Goal: Task Accomplishment & Management: Manage account settings

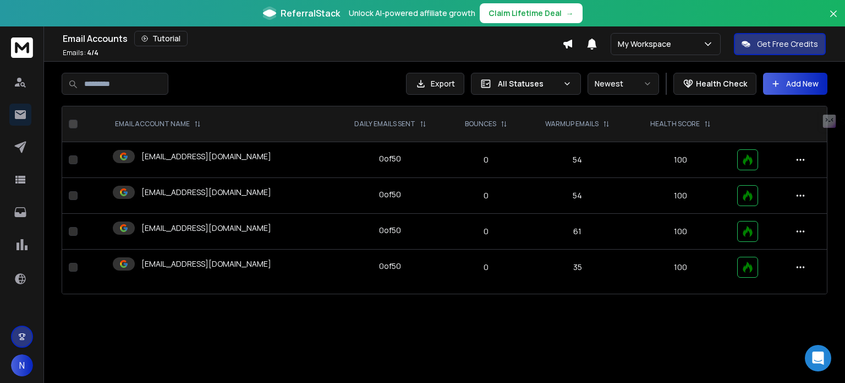
click at [76, 160] on button "button" at bounding box center [73, 159] width 9 height 9
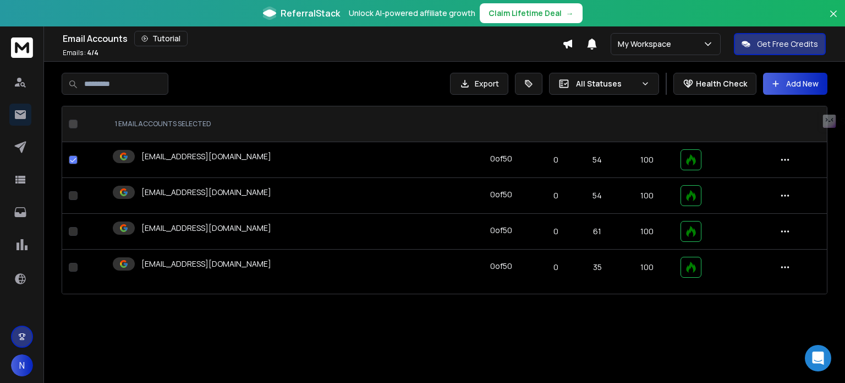
click at [785, 157] on icon at bounding box center [786, 160] width 10 height 10
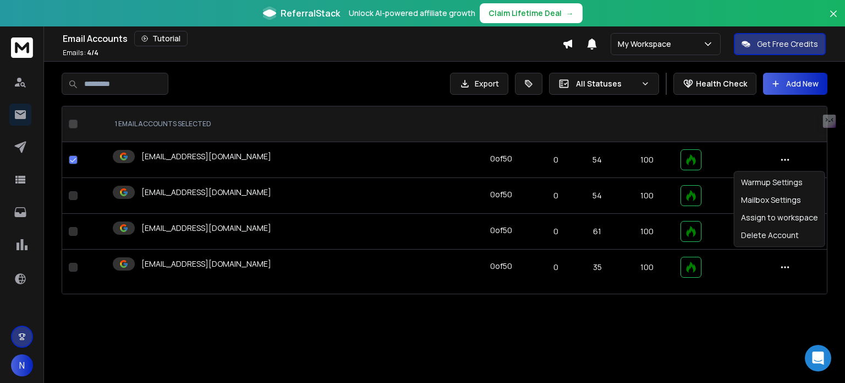
click at [785, 157] on icon at bounding box center [786, 160] width 10 height 10
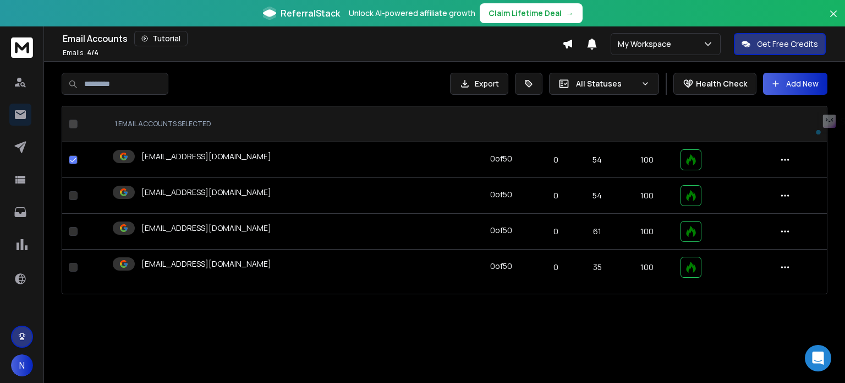
drag, startPoint x: 265, startPoint y: 260, endPoint x: 140, endPoint y: 264, distance: 125.0
click at [140, 264] on div "[EMAIL_ADDRESS][DOMAIN_NAME]" at bounding box center [286, 263] width 346 height 13
copy p "[EMAIL_ADDRESS][DOMAIN_NAME]"
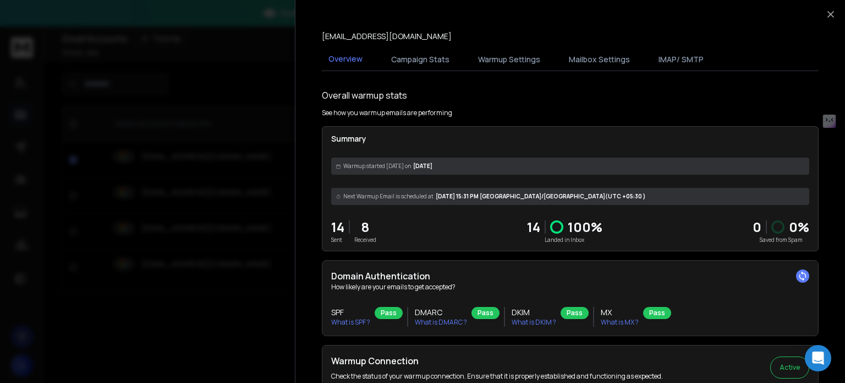
click at [599, 54] on button "Mailbox Settings" at bounding box center [600, 59] width 74 height 24
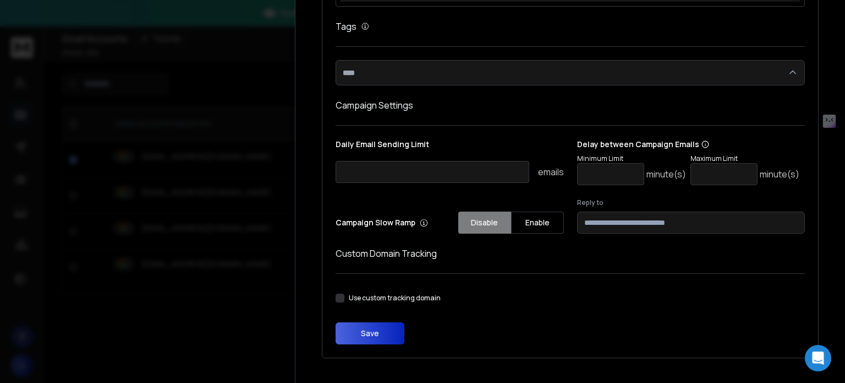
scroll to position [275, 0]
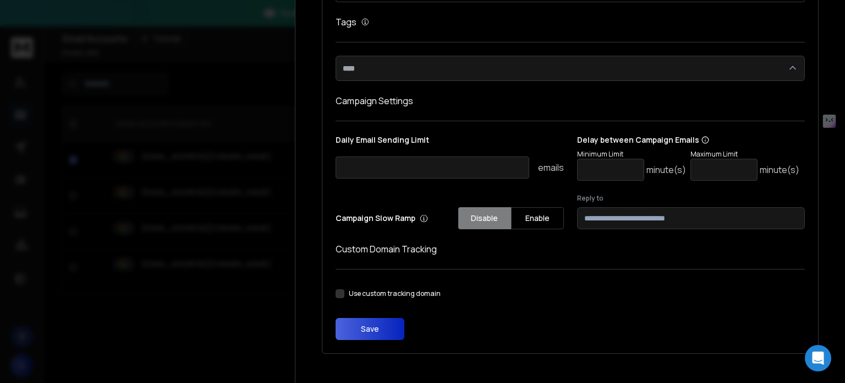
click at [609, 209] on input "text" at bounding box center [691, 218] width 228 height 22
paste input "**********"
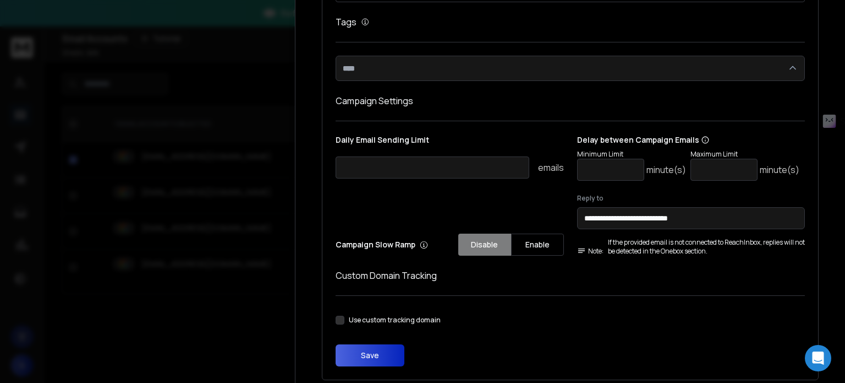
type input "**********"
click at [614, 278] on h1 "Custom Domain Tracking" at bounding box center [571, 275] width 470 height 13
click at [386, 354] on button "Save" at bounding box center [370, 355] width 69 height 22
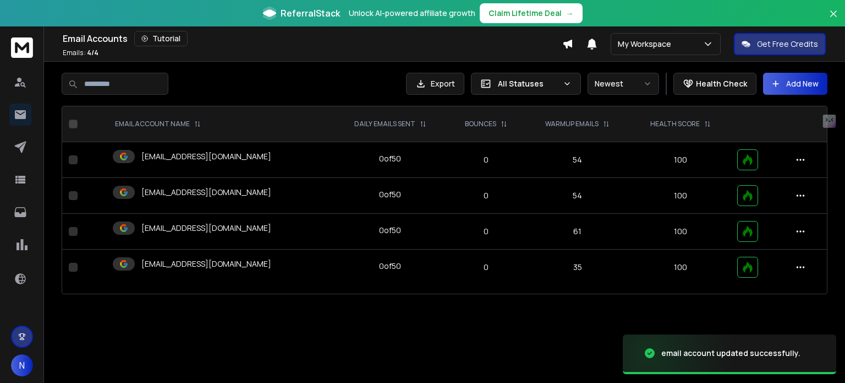
click at [203, 159] on p "[EMAIL_ADDRESS][DOMAIN_NAME]" at bounding box center [206, 156] width 130 height 11
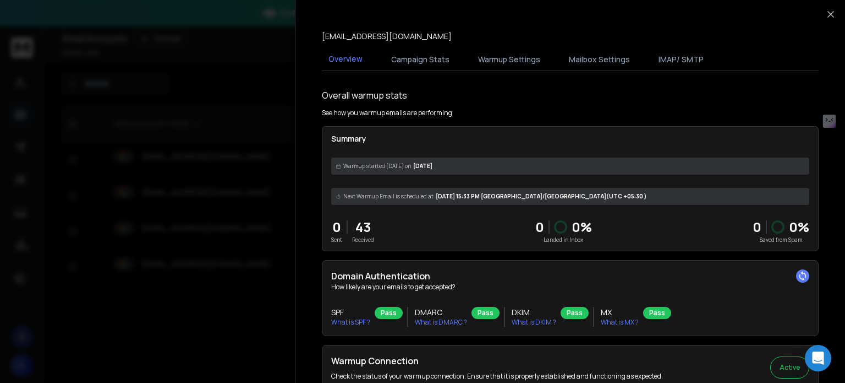
click at [605, 61] on button "Mailbox Settings" at bounding box center [600, 59] width 74 height 24
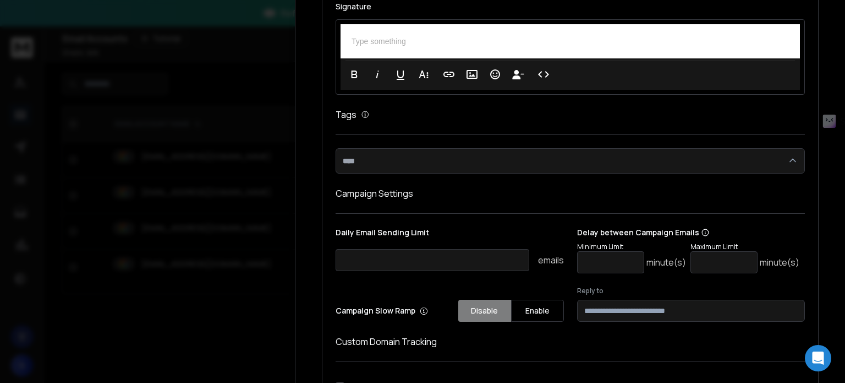
scroll to position [220, 0]
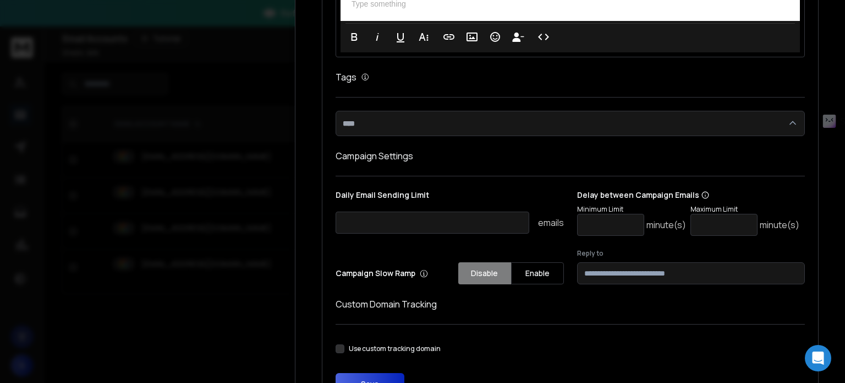
click at [630, 286] on form "First Name ***** Last Name ***** Signature Type something Clear Formatting Font…" at bounding box center [571, 154] width 470 height 481
click at [630, 276] on input "text" at bounding box center [691, 273] width 228 height 22
paste input "**********"
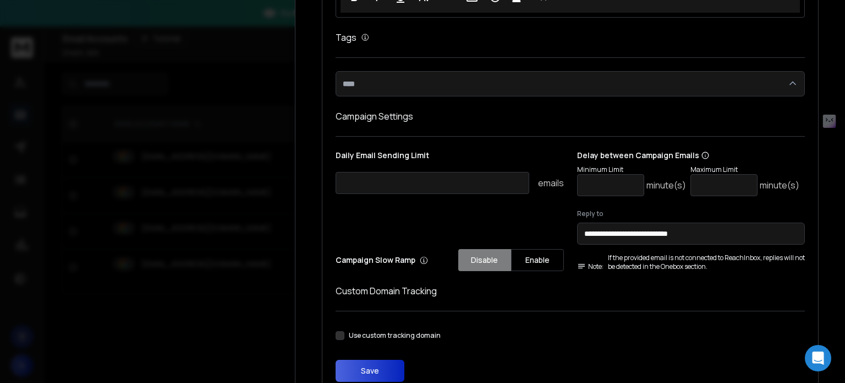
scroll to position [275, 0]
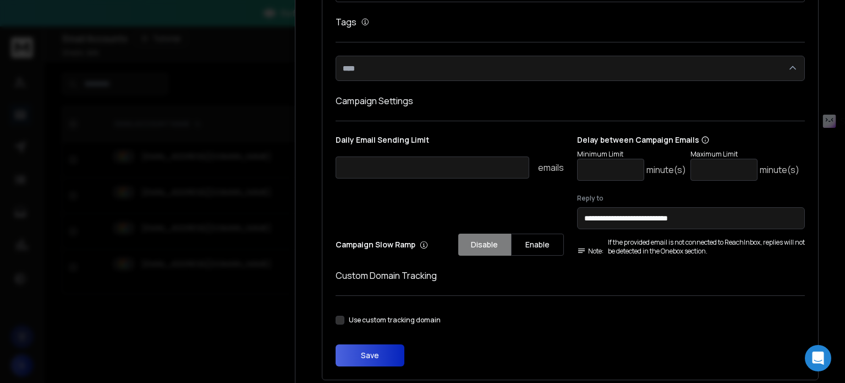
type input "**********"
click at [587, 275] on h1 "Custom Domain Tracking" at bounding box center [571, 275] width 470 height 13
click at [381, 356] on button "Save" at bounding box center [370, 355] width 69 height 22
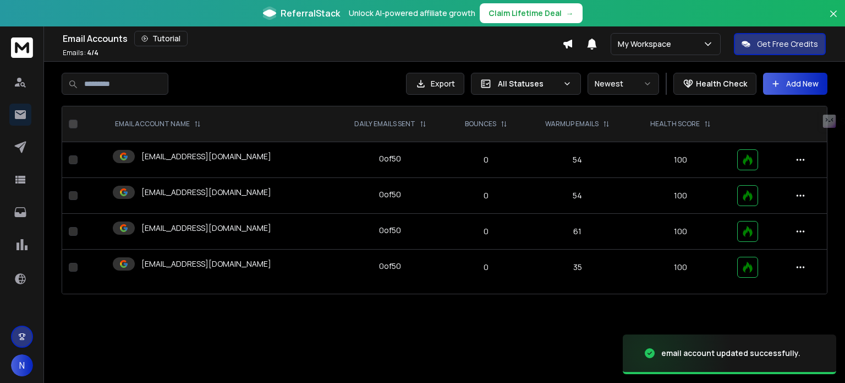
click at [199, 189] on p "[EMAIL_ADDRESS][DOMAIN_NAME]" at bounding box center [206, 192] width 130 height 11
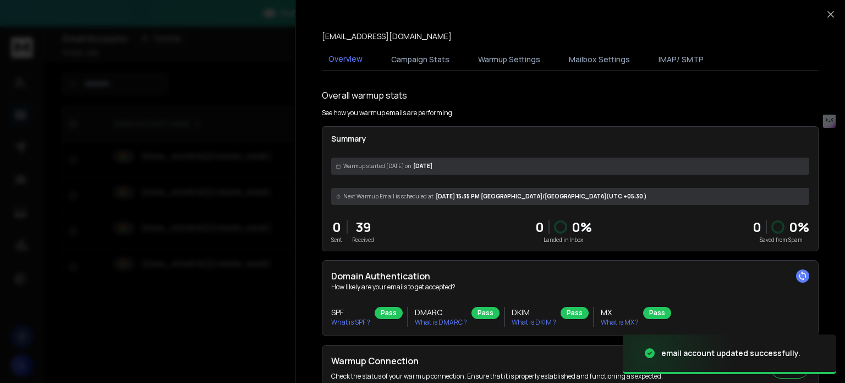
click at [603, 54] on button "Mailbox Settings" at bounding box center [600, 59] width 74 height 24
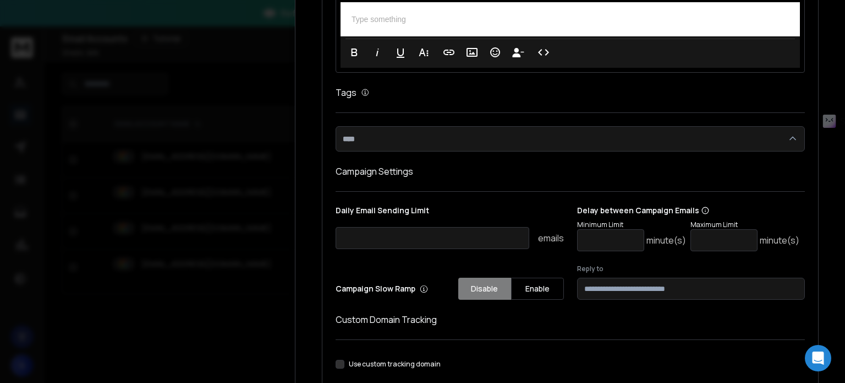
scroll to position [220, 0]
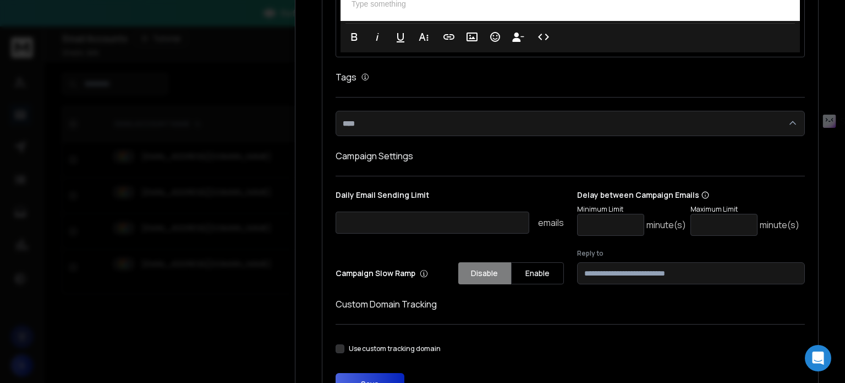
click at [602, 277] on input "text" at bounding box center [691, 273] width 228 height 22
paste input "**********"
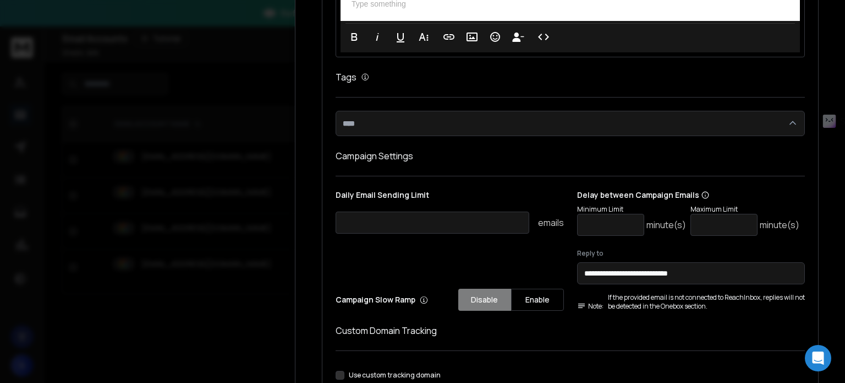
type input "**********"
click at [581, 356] on form "**********" at bounding box center [571, 168] width 470 height 508
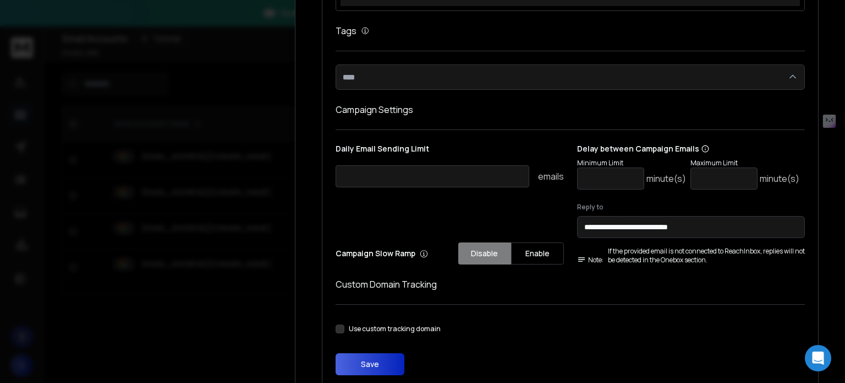
scroll to position [303, 0]
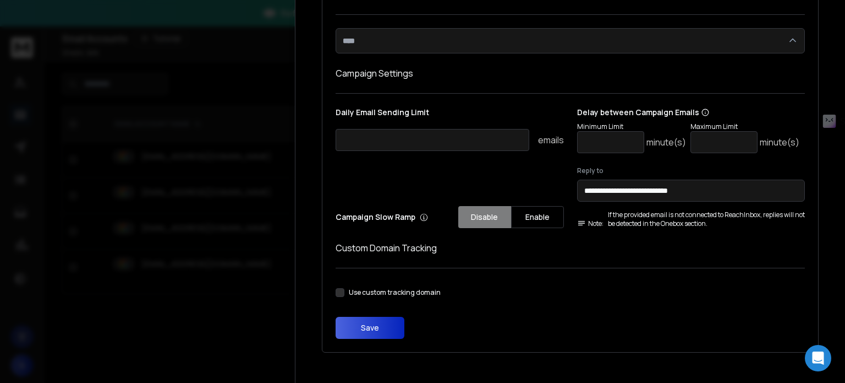
click at [372, 335] on button "Save" at bounding box center [370, 328] width 69 height 22
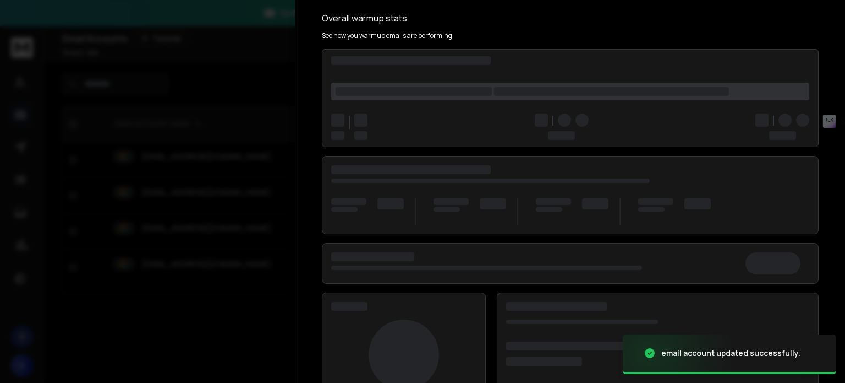
scroll to position [0, 0]
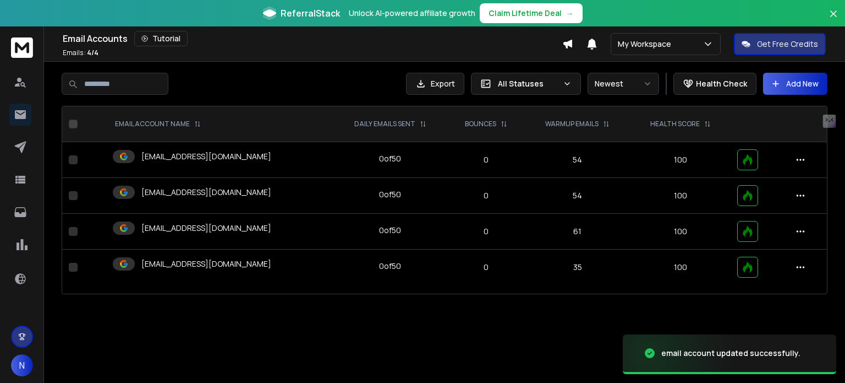
click at [171, 228] on p "[EMAIL_ADDRESS][DOMAIN_NAME]" at bounding box center [206, 227] width 130 height 11
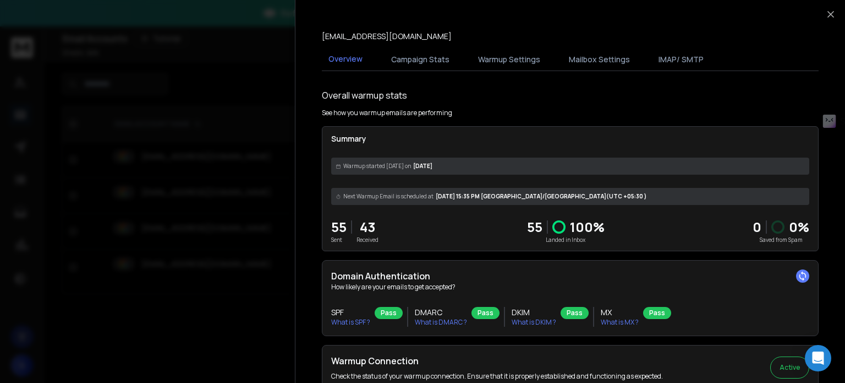
click at [620, 53] on button "Mailbox Settings" at bounding box center [600, 59] width 74 height 24
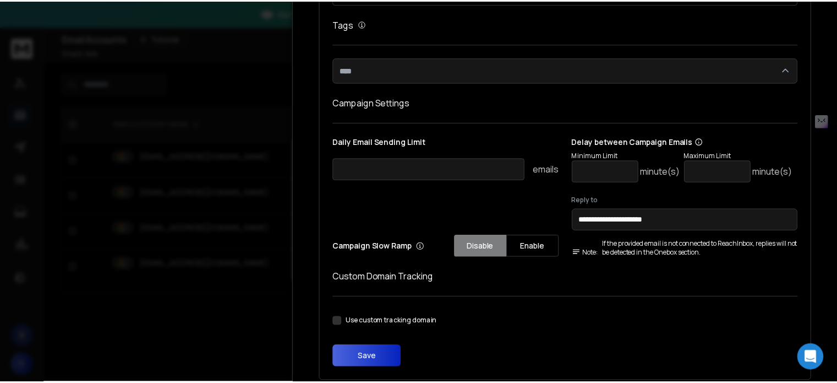
scroll to position [275, 0]
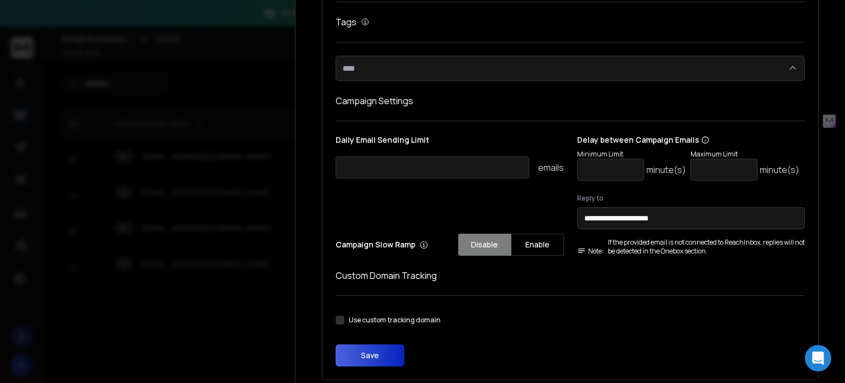
click at [673, 219] on input "**********" at bounding box center [691, 218] width 228 height 22
paste input "*******"
type input "**********"
click at [641, 287] on form "**********" at bounding box center [571, 113] width 470 height 508
click at [380, 363] on button "Save" at bounding box center [370, 355] width 69 height 22
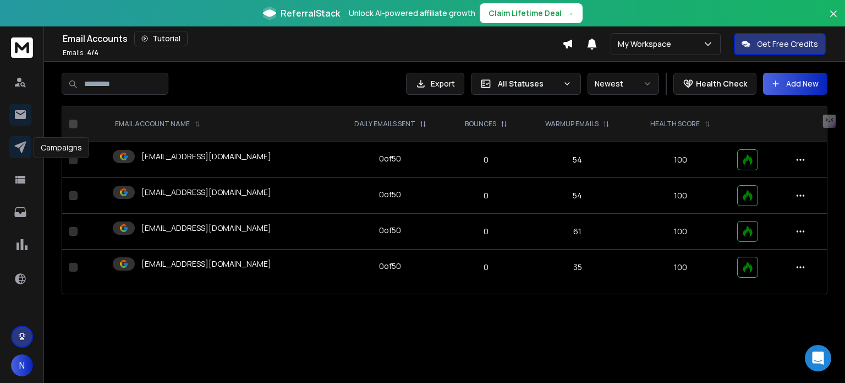
click at [26, 148] on link at bounding box center [20, 147] width 22 height 22
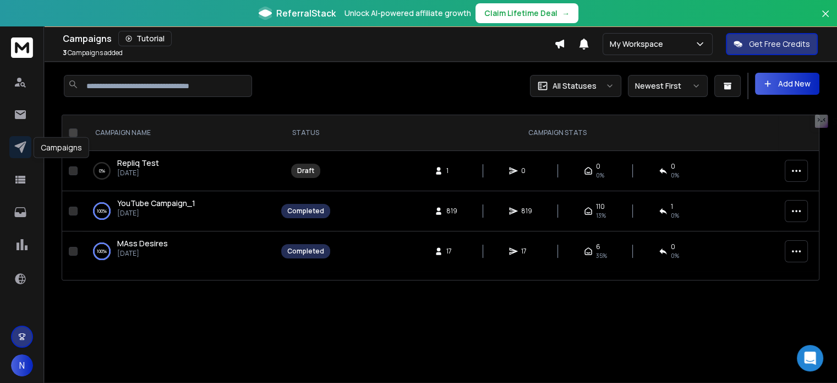
click at [772, 81] on icon at bounding box center [768, 84] width 8 height 8
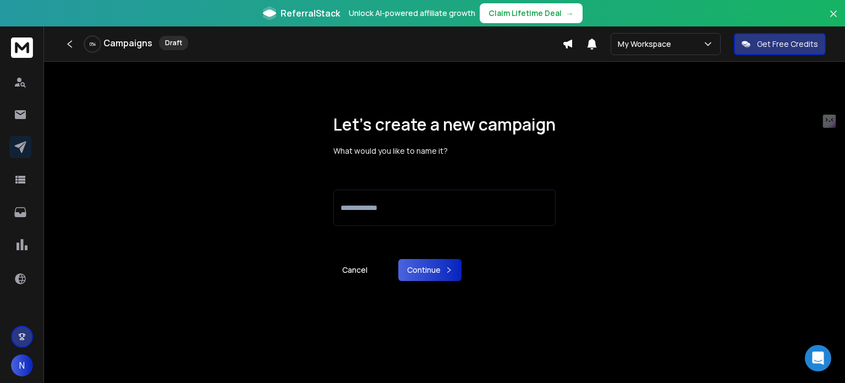
click at [345, 272] on link "Cancel" at bounding box center [355, 270] width 43 height 22
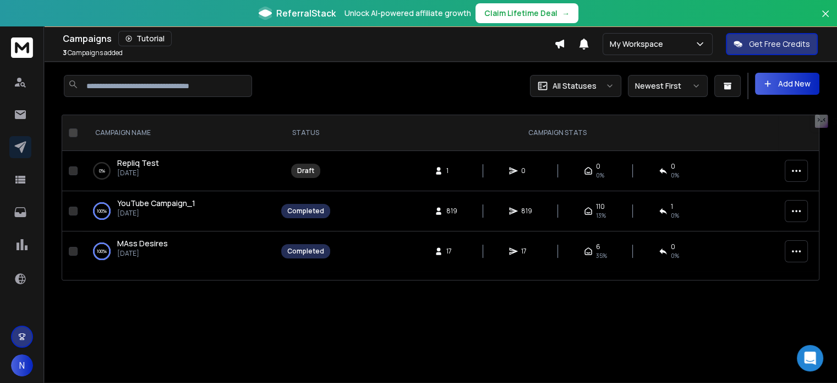
click at [141, 170] on p "[DATE]" at bounding box center [138, 172] width 42 height 9
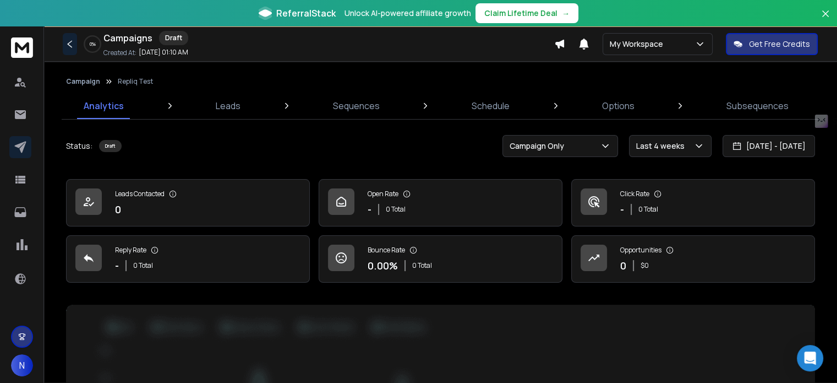
click at [67, 48] on button at bounding box center [70, 44] width 14 height 22
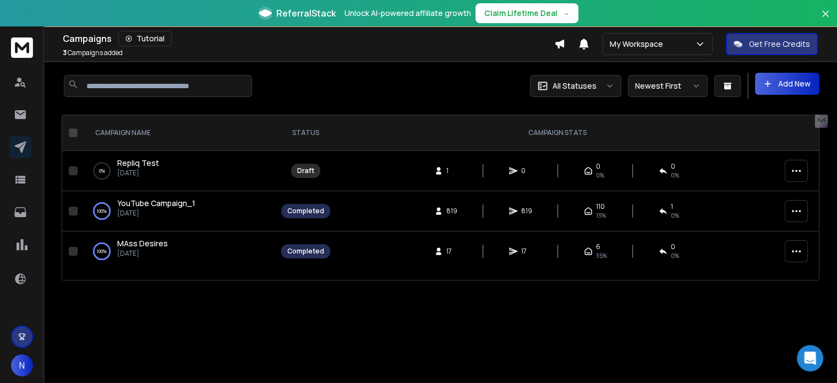
click at [795, 170] on icon "button" at bounding box center [796, 170] width 11 height 11
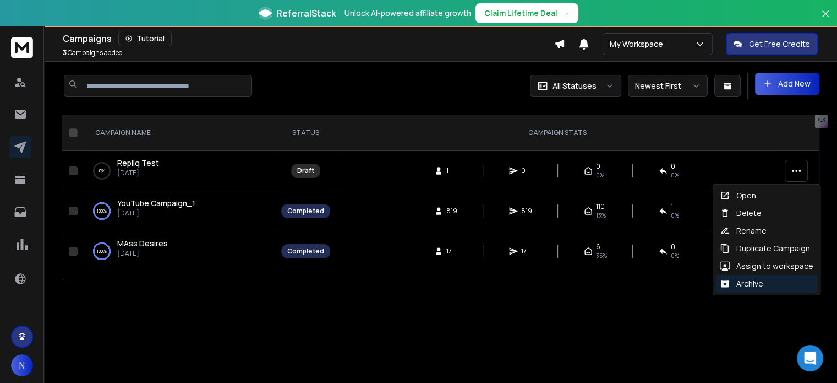
click at [299, 314] on div "Campaigns 3 Campaigns Added All Statuses Newest First Add New CAMPAIGN NAME STA…" at bounding box center [441, 264] width 758 height 383
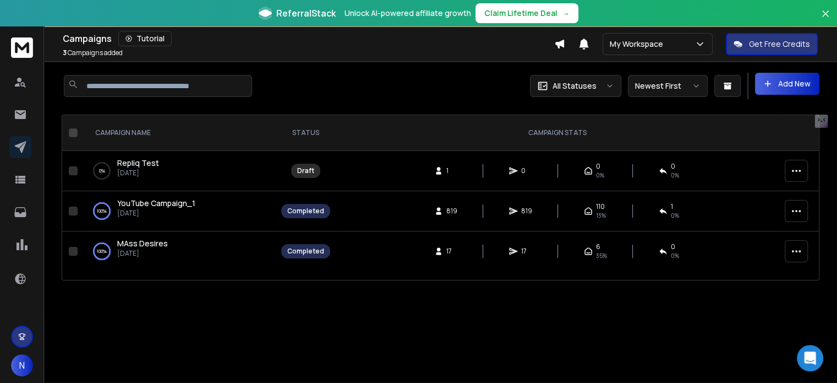
click at [72, 173] on button "button" at bounding box center [73, 170] width 9 height 9
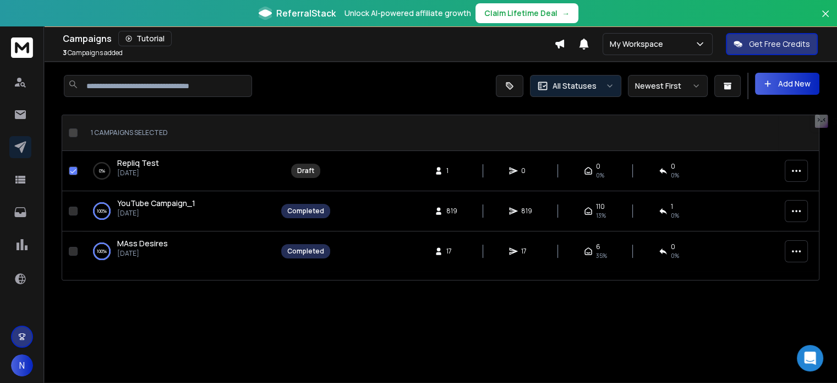
click at [608, 83] on icon "button" at bounding box center [609, 85] width 9 height 9
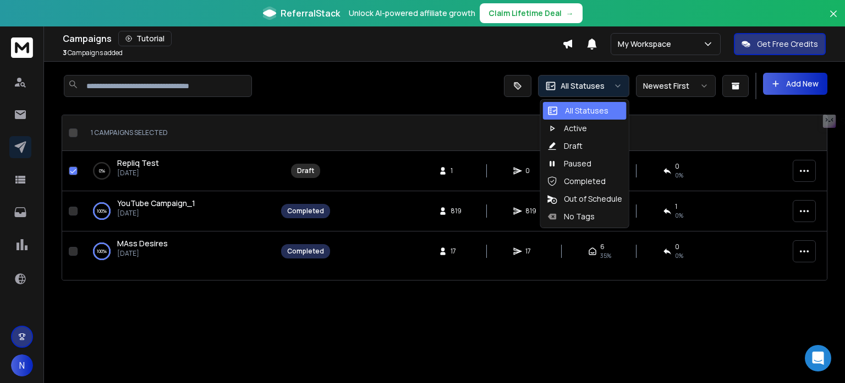
click at [608, 83] on div "All Statuses" at bounding box center [583, 85] width 77 height 11
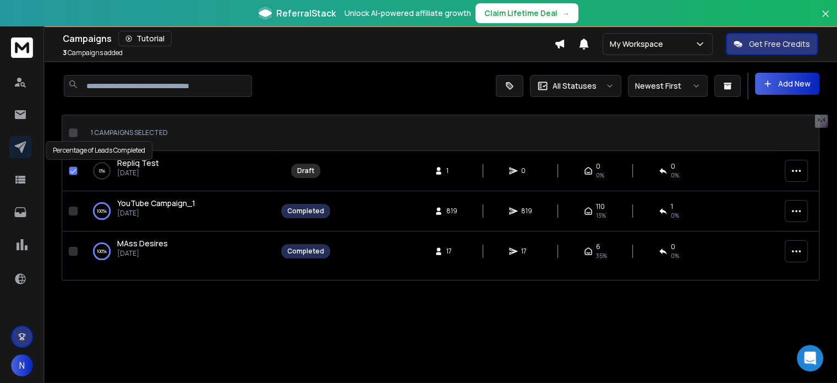
click at [70, 166] on button "button" at bounding box center [73, 170] width 9 height 9
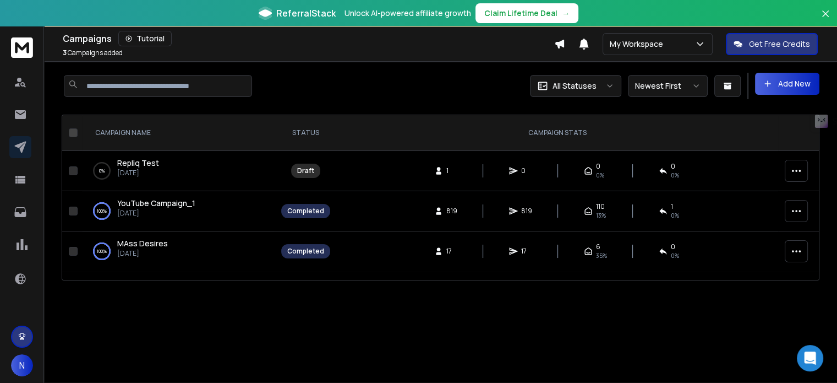
click at [126, 162] on span "Repliq Test" at bounding box center [138, 162] width 42 height 10
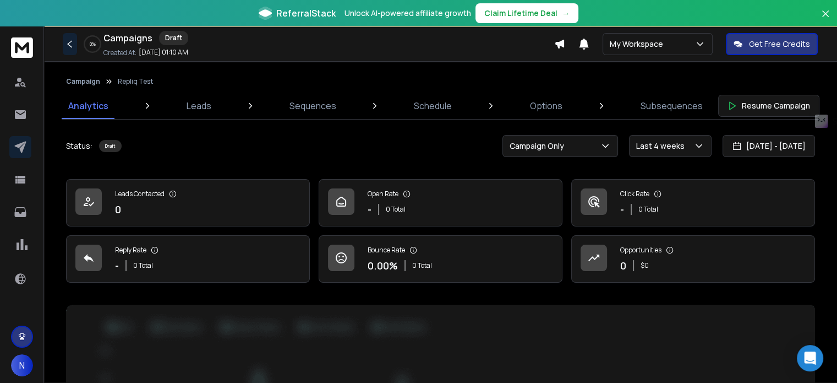
click at [68, 50] on button at bounding box center [70, 44] width 14 height 22
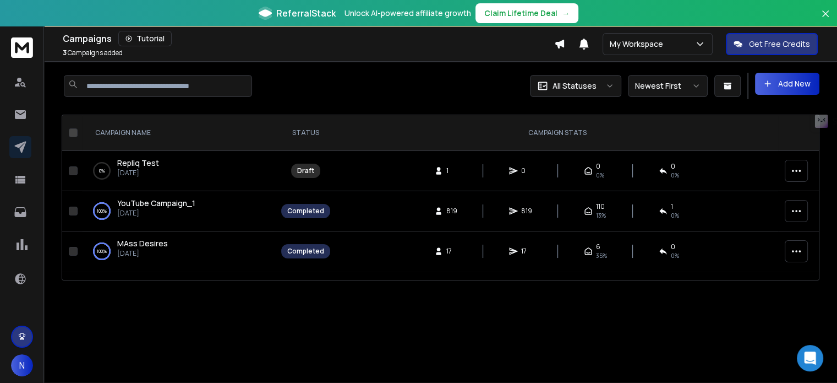
click at [444, 174] on div "1" at bounding box center [445, 170] width 33 height 9
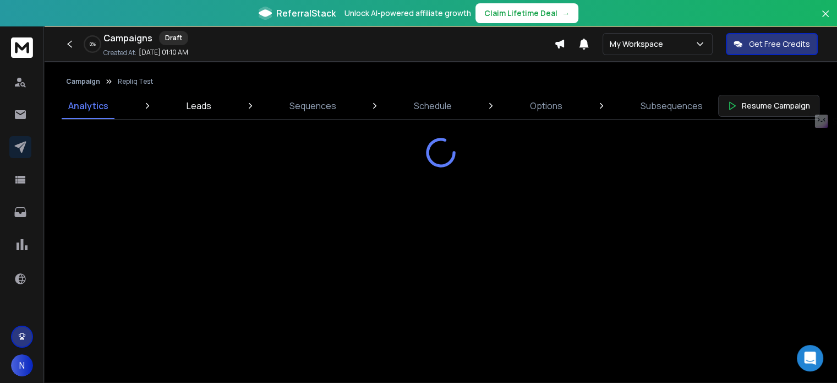
click at [188, 114] on link "Leads" at bounding box center [199, 105] width 38 height 26
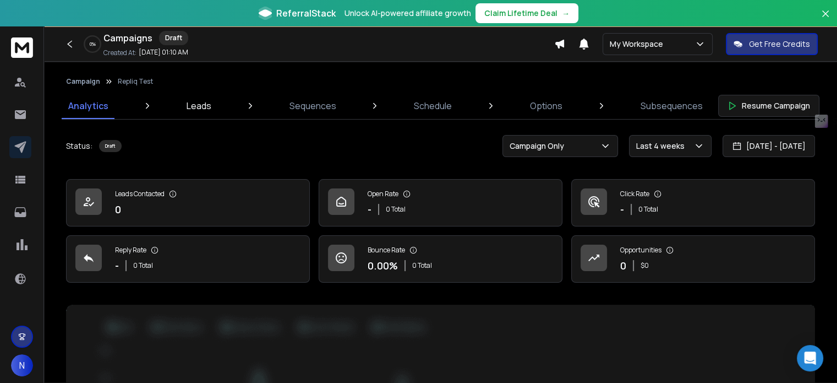
click at [204, 107] on p "Leads" at bounding box center [199, 105] width 25 height 13
click at [205, 105] on p "Leads" at bounding box center [199, 105] width 25 height 13
click at [301, 105] on p "Sequences" at bounding box center [313, 105] width 47 height 13
click at [750, 103] on button "Resume Campaign" at bounding box center [768, 106] width 101 height 22
click at [733, 107] on icon at bounding box center [733, 106] width 10 height 10
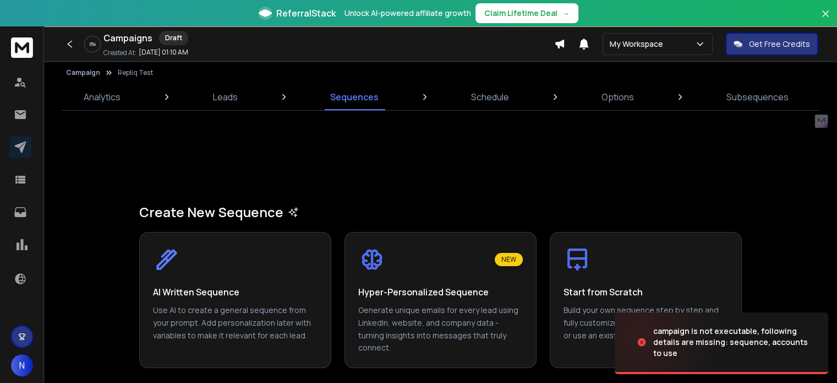
scroll to position [12, 0]
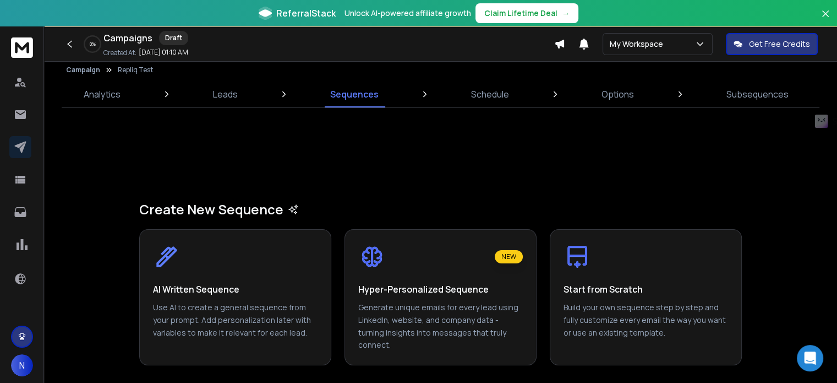
click at [634, 298] on div "Start from Scratch Build your own sequence step by step and fully customize eve…" at bounding box center [645, 297] width 191 height 135
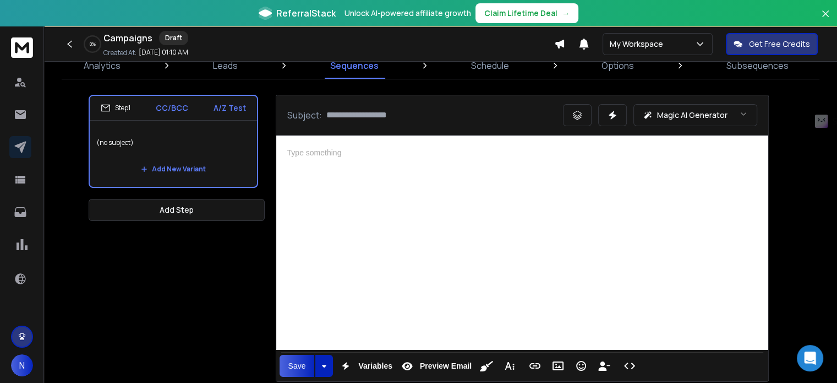
scroll to position [54, 0]
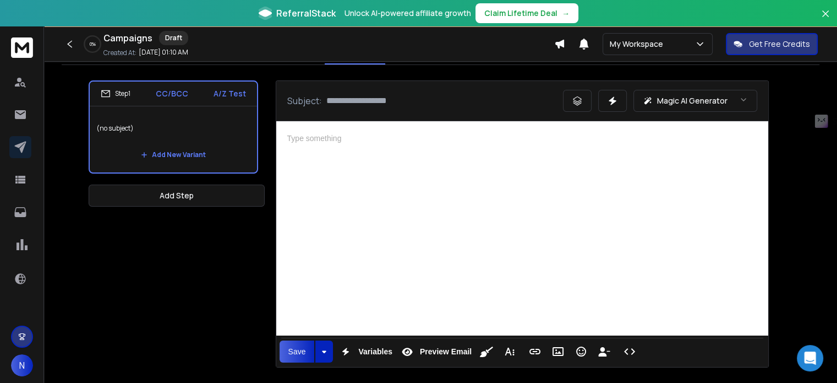
click at [354, 213] on div at bounding box center [522, 228] width 492 height 214
click at [610, 98] on icon "button" at bounding box center [613, 101] width 10 height 10
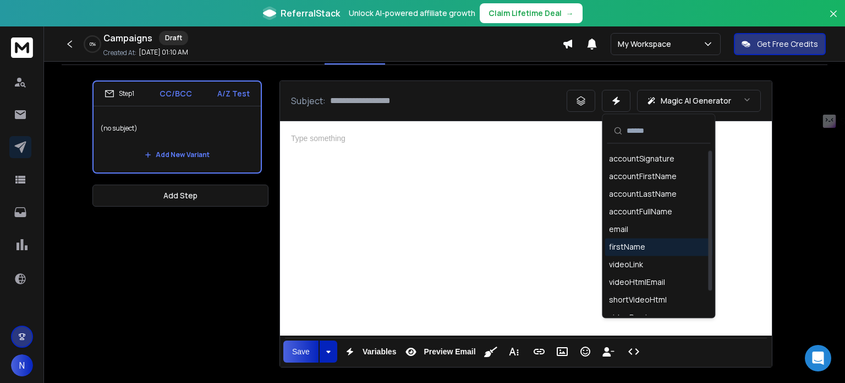
click at [631, 247] on div "firstName" at bounding box center [627, 246] width 36 height 11
type input "**********"
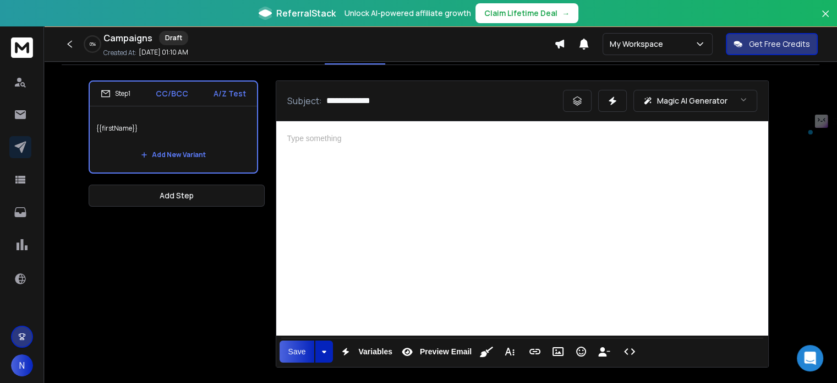
drag, startPoint x: 397, startPoint y: 103, endPoint x: 325, endPoint y: 102, distance: 72.1
click at [325, 102] on div "**********" at bounding box center [419, 100] width 265 height 13
click at [359, 160] on div at bounding box center [522, 228] width 492 height 214
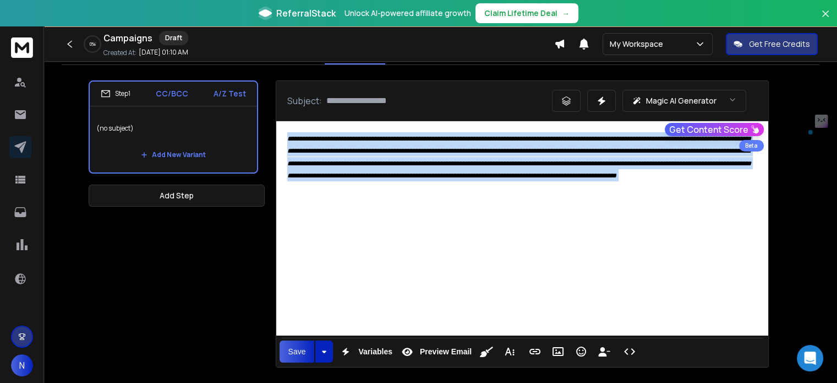
drag, startPoint x: 391, startPoint y: 184, endPoint x: 288, endPoint y: 138, distance: 113.3
click at [288, 138] on div "**********" at bounding box center [522, 163] width 470 height 62
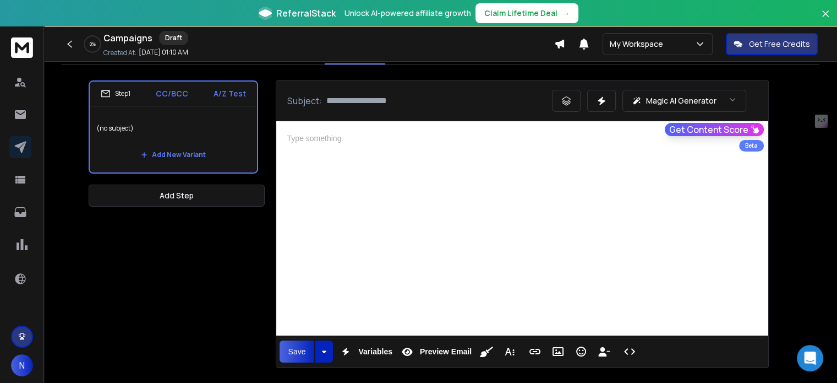
click at [407, 204] on div at bounding box center [522, 228] width 492 height 214
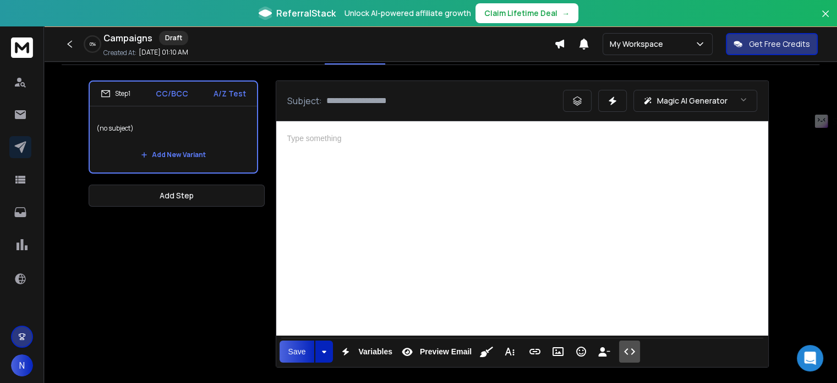
click at [636, 348] on button "Code View" at bounding box center [629, 351] width 21 height 22
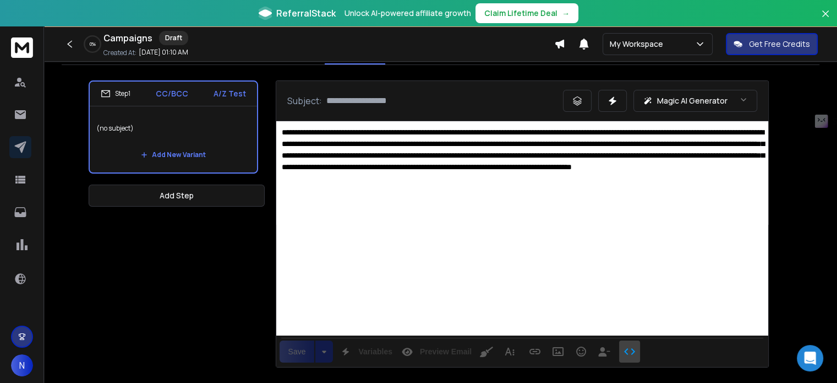
click at [628, 356] on icon "button" at bounding box center [629, 351] width 13 height 13
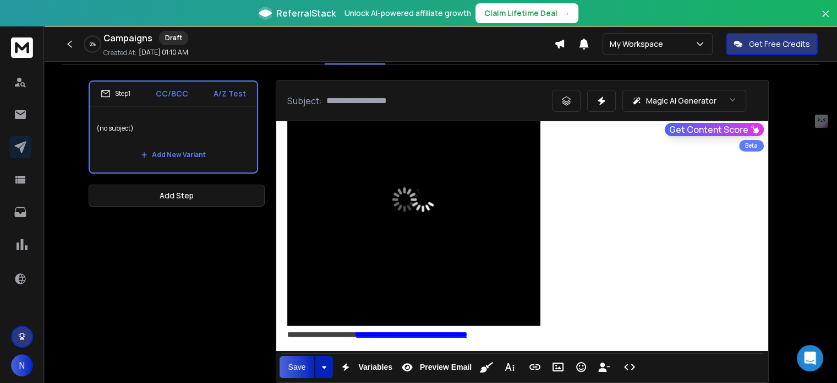
scroll to position [62, 0]
type textarea "**********"
click at [624, 365] on icon "button" at bounding box center [629, 366] width 13 height 13
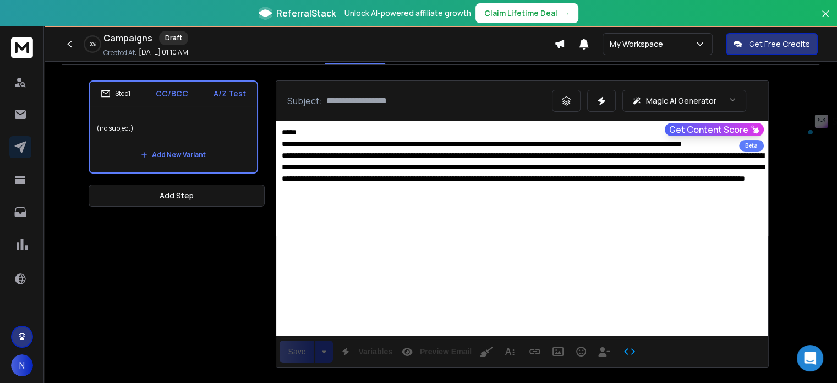
click at [445, 226] on textarea "**********" at bounding box center [522, 178] width 492 height 115
drag, startPoint x: 428, startPoint y: 226, endPoint x: 270, endPoint y: 127, distance: 186.0
click at [270, 127] on div "**********" at bounding box center [441, 223] width 705 height 287
click at [634, 353] on icon "button" at bounding box center [629, 351] width 13 height 13
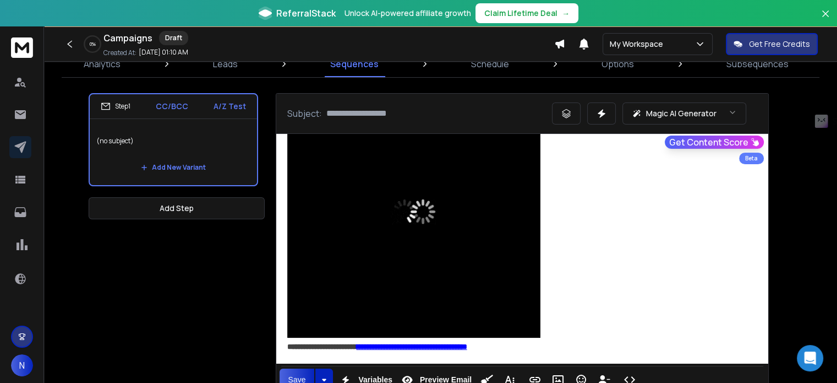
scroll to position [69, 0]
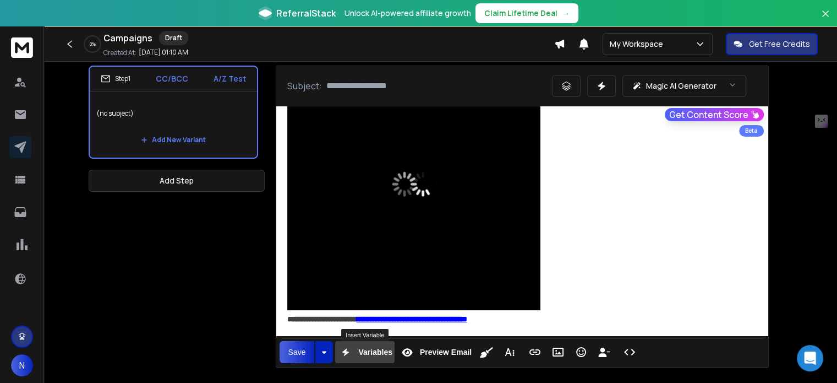
click at [364, 352] on span "Variables" at bounding box center [375, 351] width 39 height 9
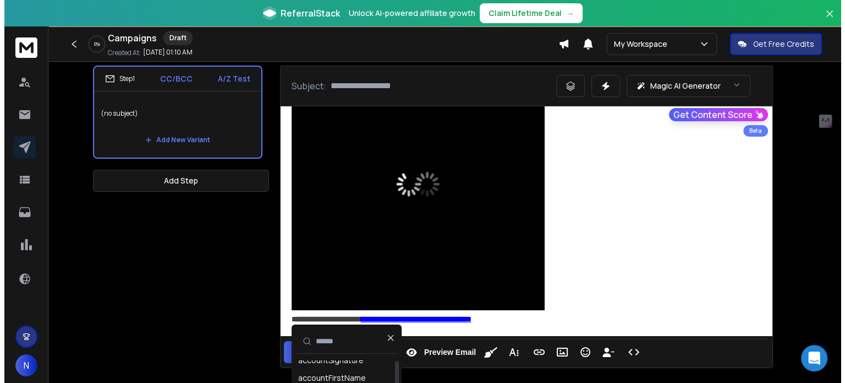
scroll to position [0, 0]
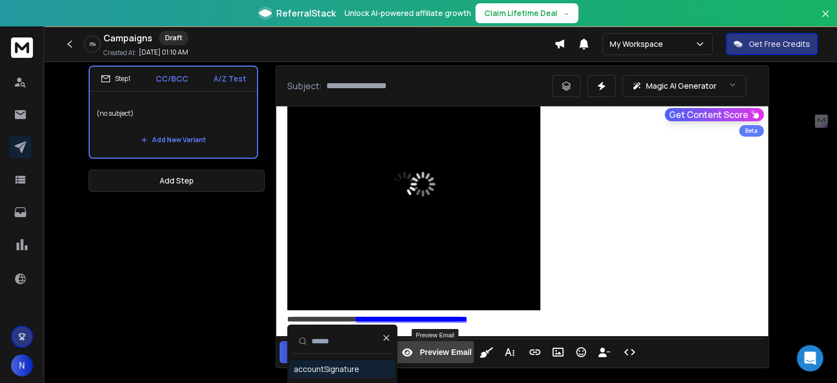
click at [429, 346] on div "Preview Email" at bounding box center [435, 352] width 77 height 18
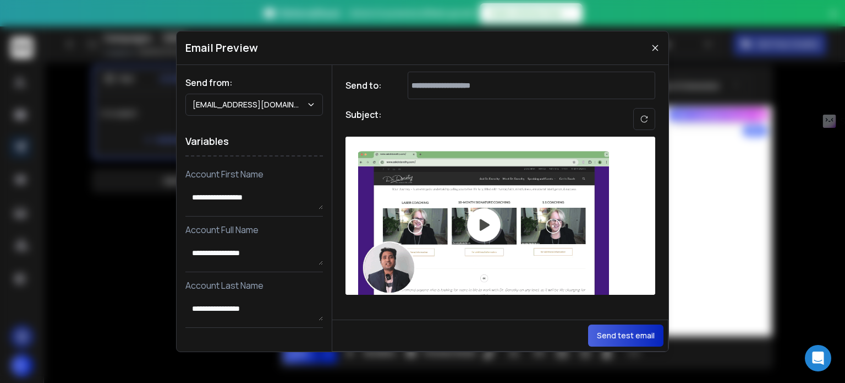
type textarea "*****"
type textarea "**********"
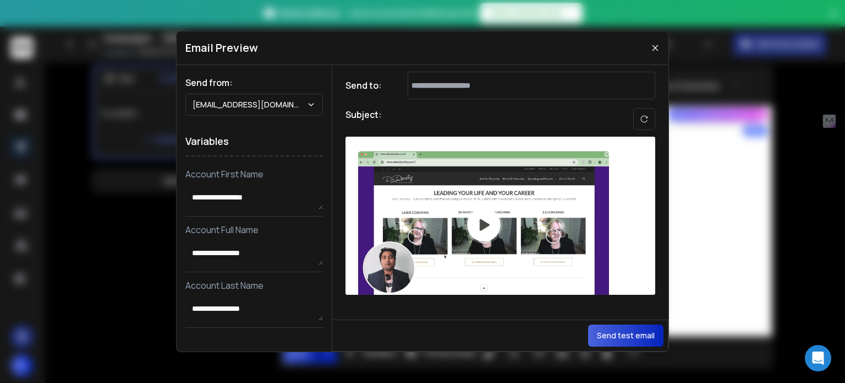
type textarea "*****"
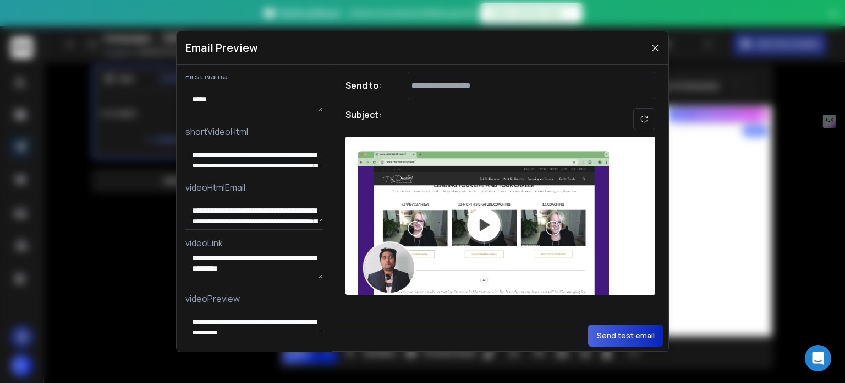
click at [445, 80] on input at bounding box center [532, 85] width 240 height 20
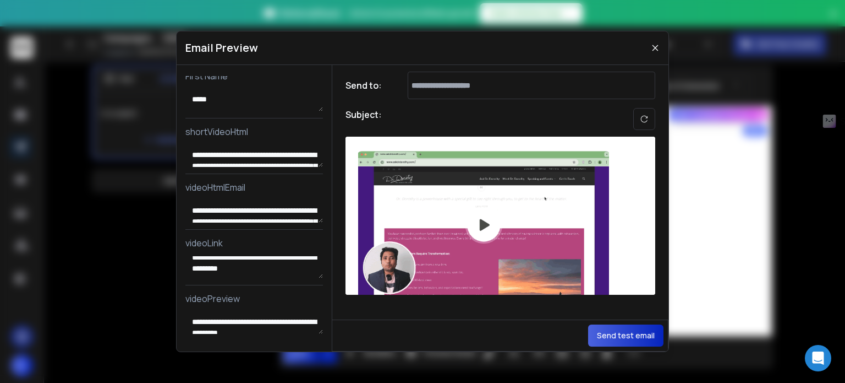
type input "**********"
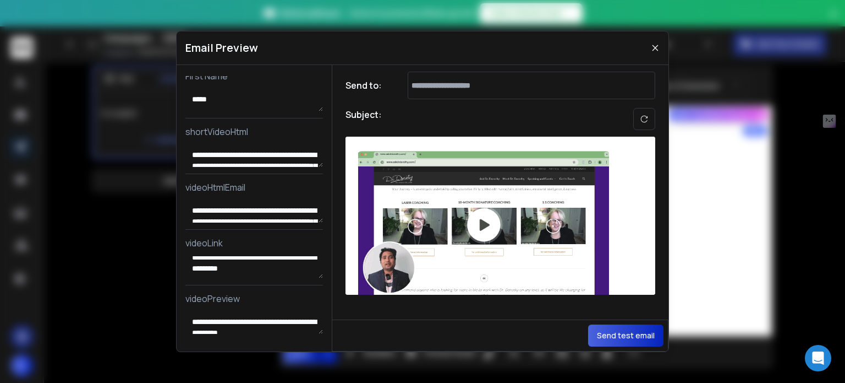
click at [638, 341] on button "Send test email" at bounding box center [625, 335] width 75 height 22
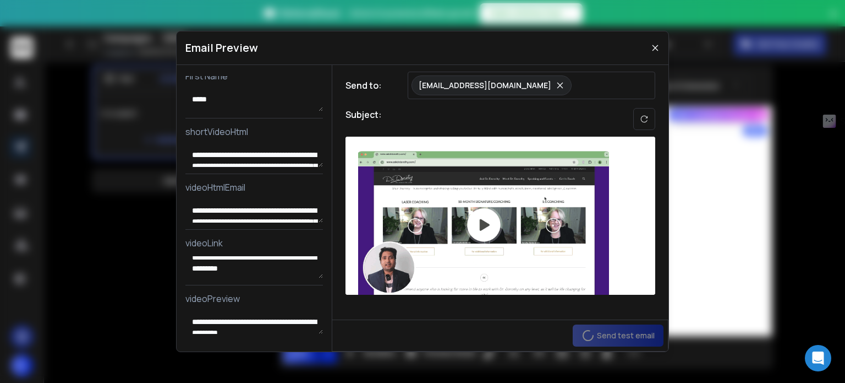
type input "**********"
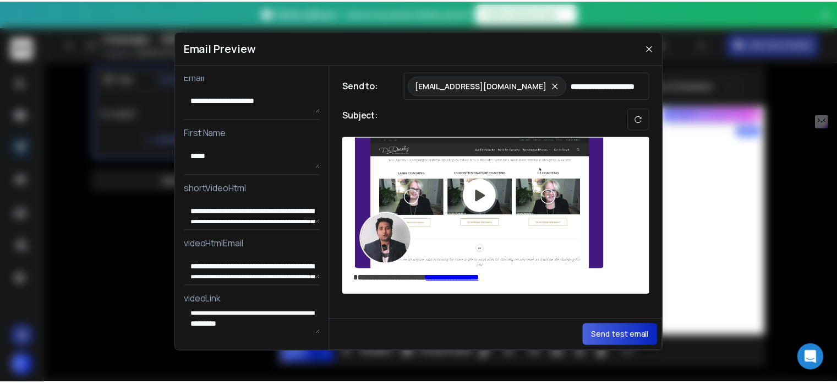
scroll to position [383, 0]
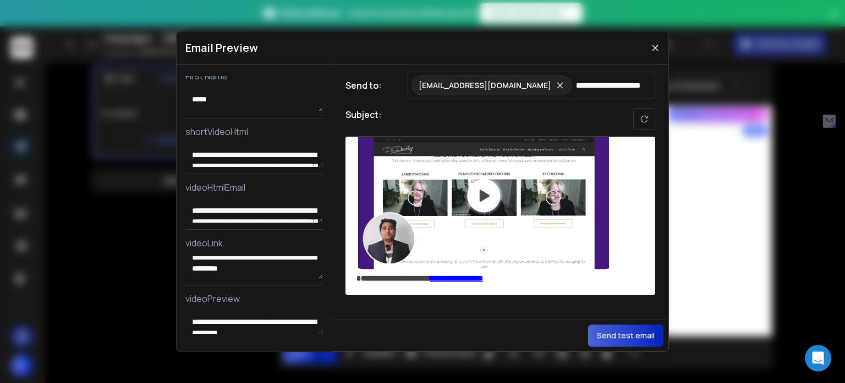
click at [658, 46] on icon at bounding box center [656, 48] width 6 height 6
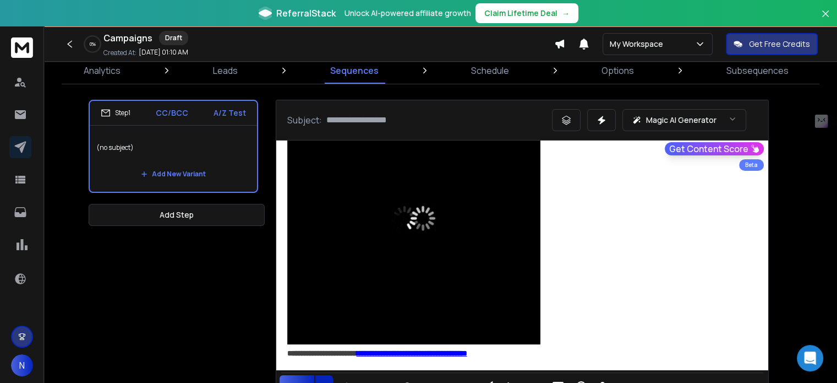
scroll to position [69, 0]
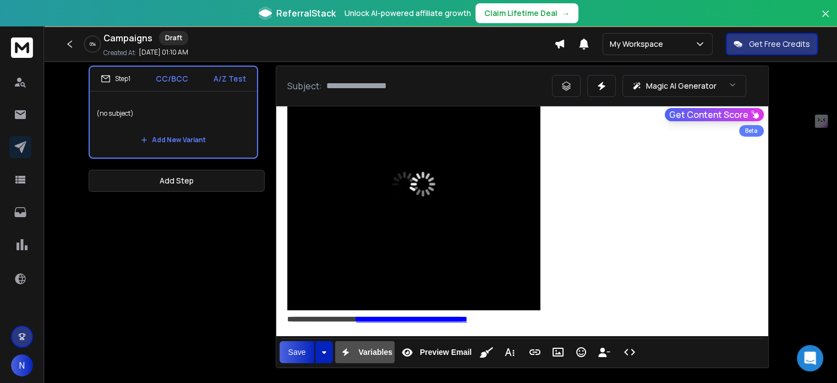
click at [384, 356] on span "Variables" at bounding box center [375, 351] width 39 height 9
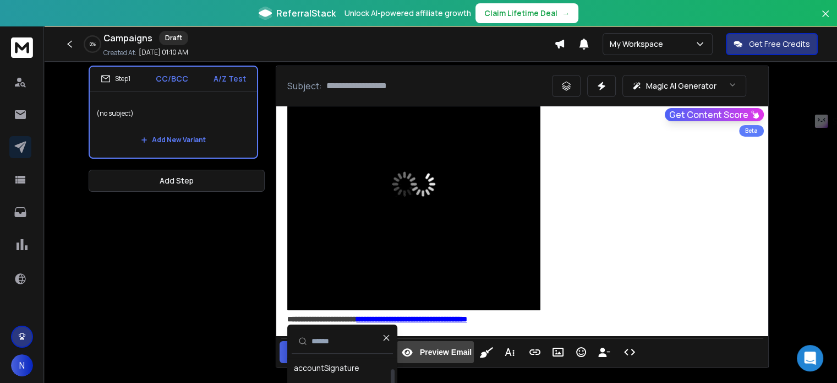
scroll to position [0, 0]
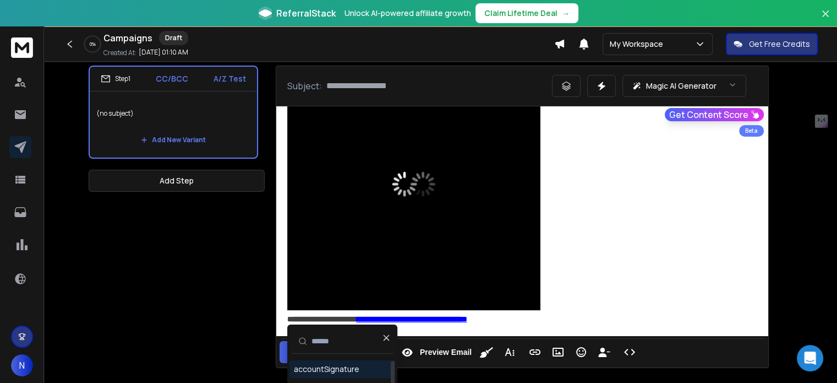
click at [602, 263] on div at bounding box center [522, 184] width 470 height 252
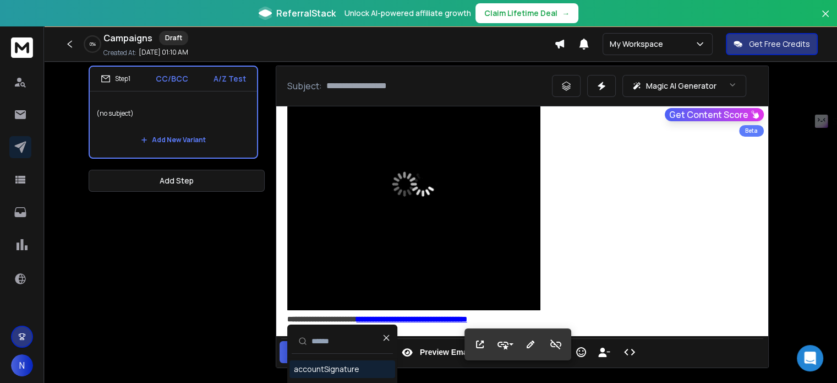
click at [652, 279] on div at bounding box center [522, 184] width 470 height 252
click at [211, 341] on div "Step 1 CC/BCC A/Z Test (no subject) Add New Variant Add Step" at bounding box center [177, 217] width 176 height 302
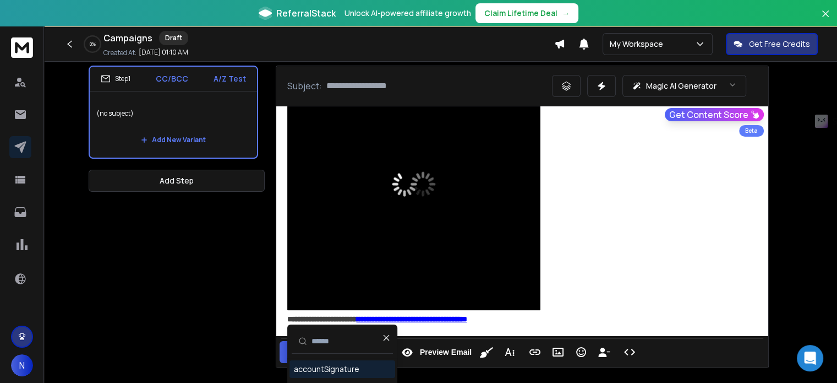
click at [386, 334] on icon at bounding box center [386, 337] width 9 height 9
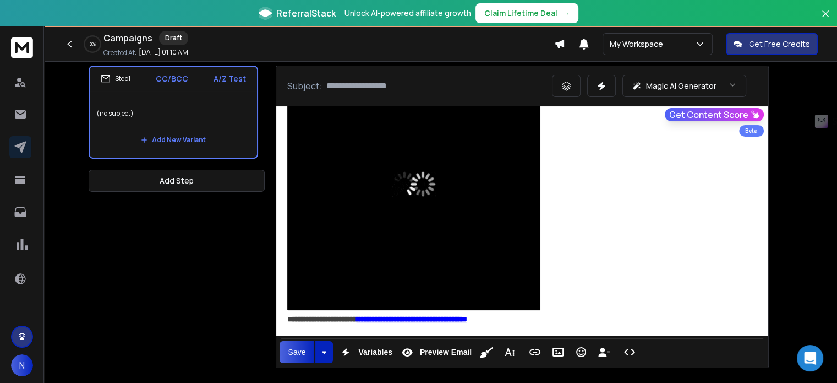
click at [568, 319] on div "**********" at bounding box center [522, 191] width 470 height 267
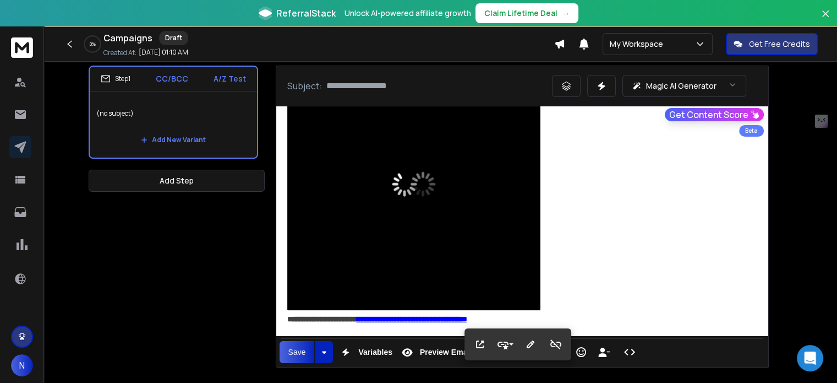
click at [579, 311] on div "**********" at bounding box center [522, 191] width 470 height 267
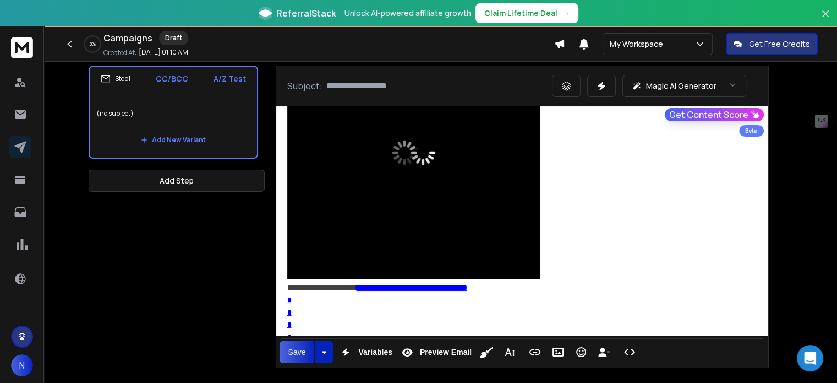
scroll to position [124, 0]
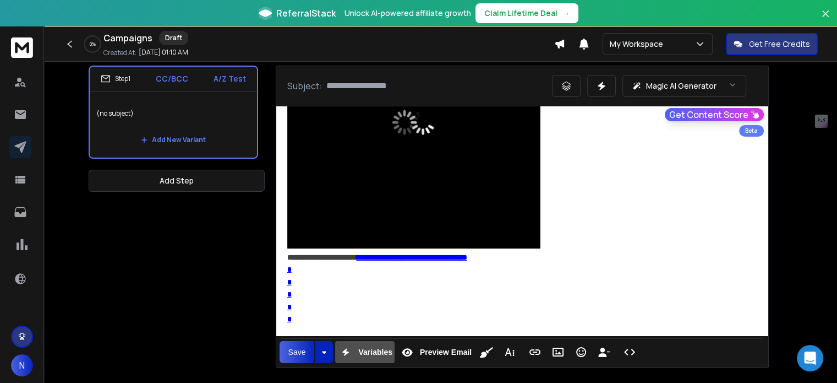
click at [368, 352] on span "Variables" at bounding box center [375, 351] width 39 height 9
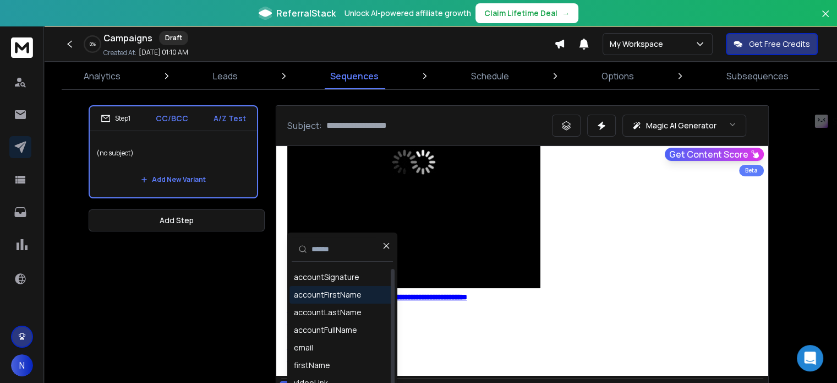
scroll to position [14, 0]
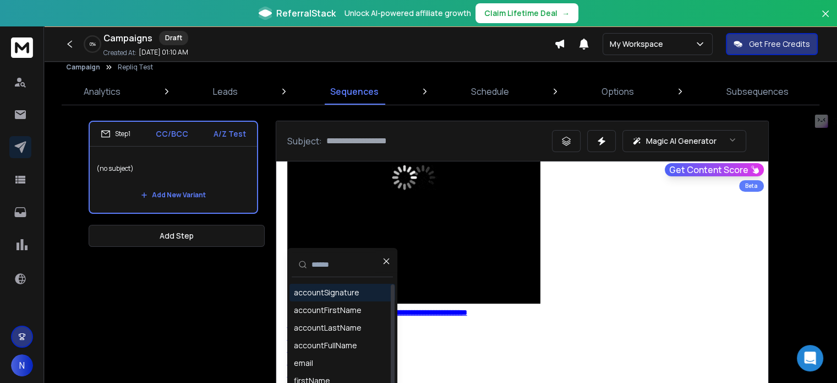
click at [350, 288] on div "accountSignature" at bounding box center [327, 292] width 66 height 11
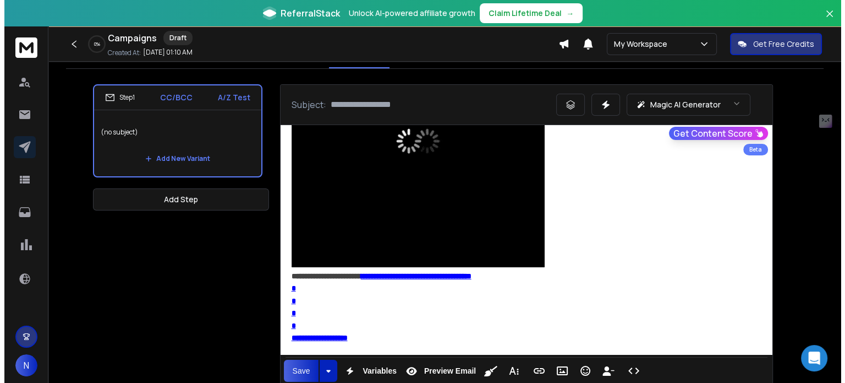
scroll to position [69, 0]
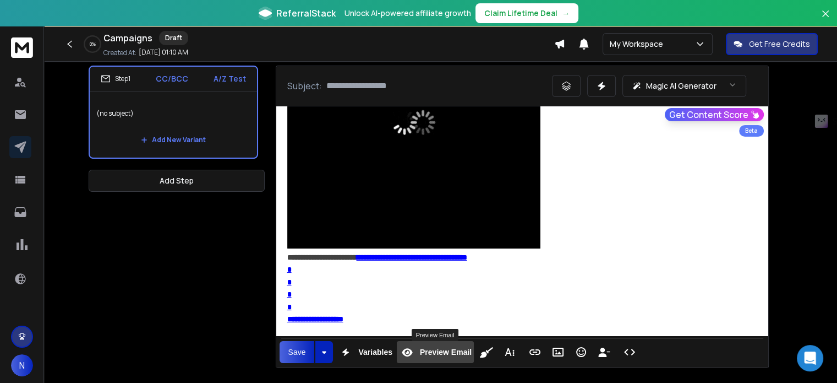
click at [427, 353] on span "Preview Email" at bounding box center [446, 351] width 56 height 9
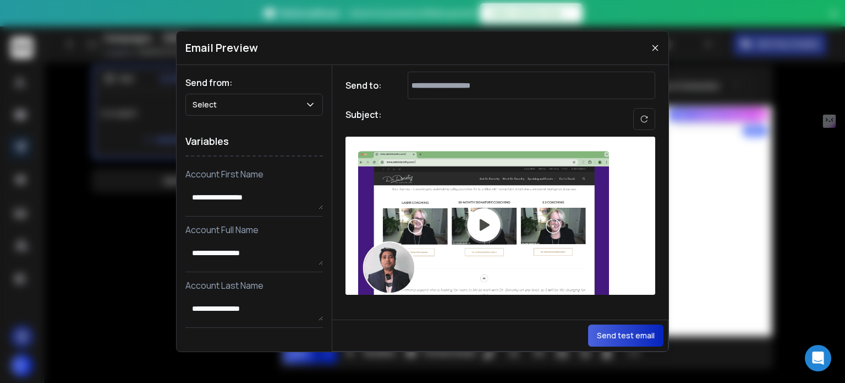
type textarea "*****"
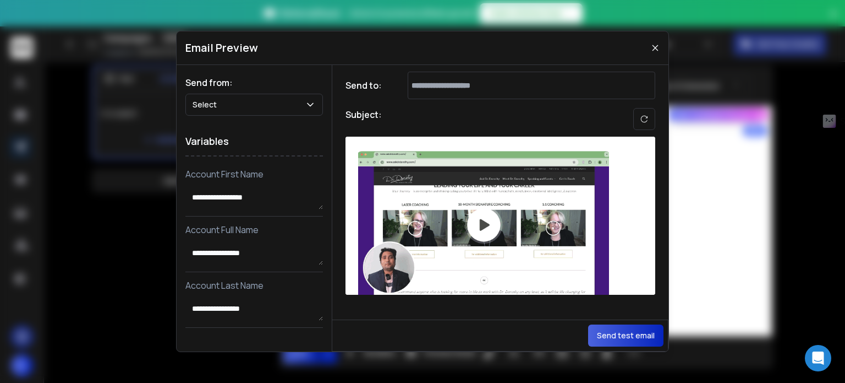
type textarea "**********"
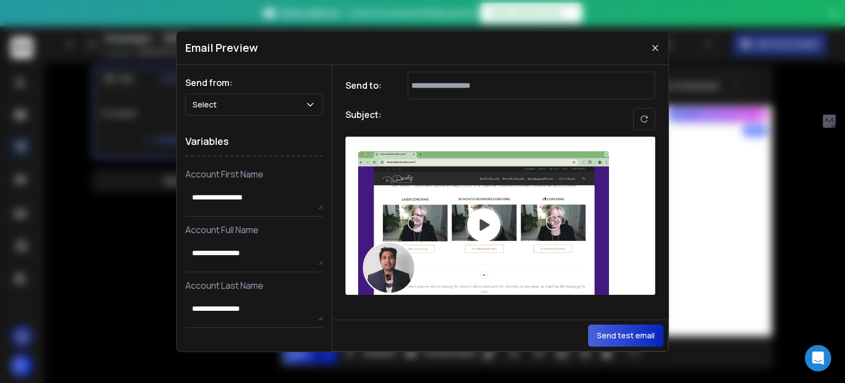
type textarea "*****"
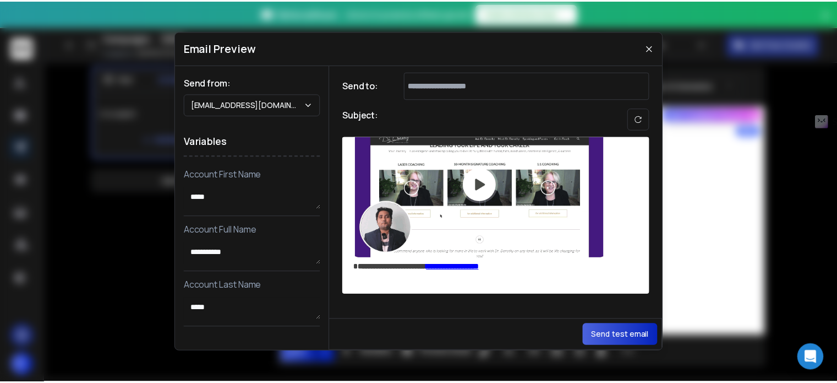
scroll to position [0, 0]
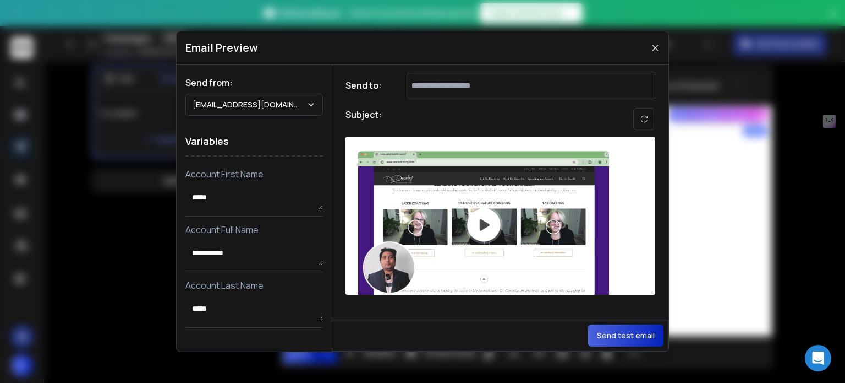
click at [656, 46] on icon at bounding box center [655, 47] width 9 height 9
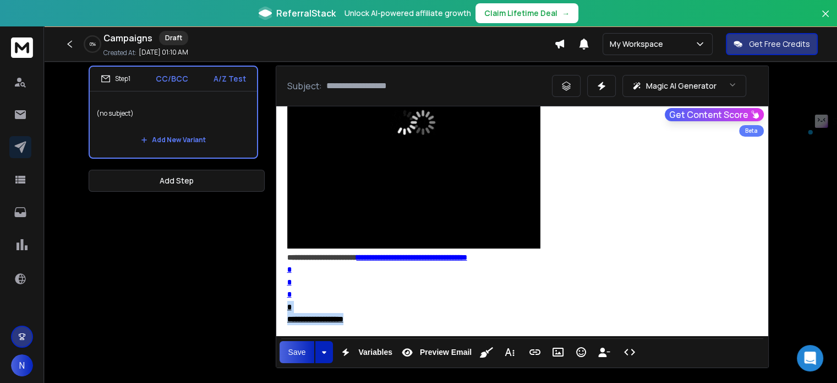
drag, startPoint x: 386, startPoint y: 314, endPoint x: 385, endPoint y: 324, distance: 9.4
click at [385, 324] on div "**********" at bounding box center [522, 160] width 470 height 329
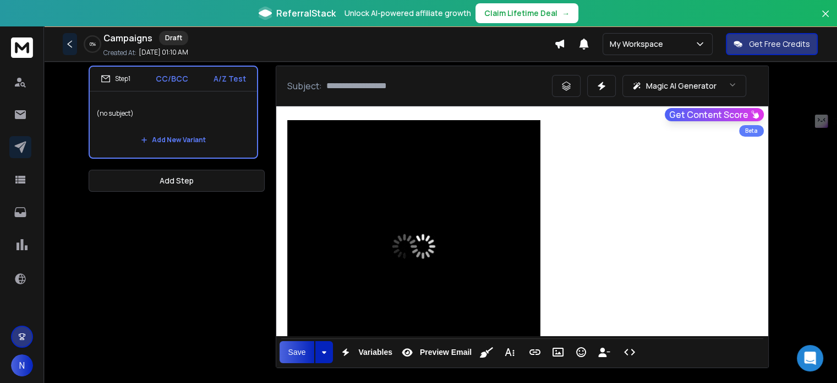
click at [67, 43] on icon at bounding box center [70, 44] width 10 height 10
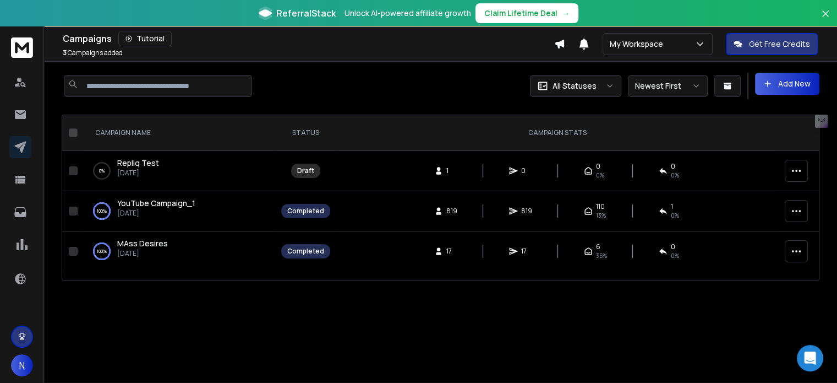
click at [75, 176] on td at bounding box center [72, 171] width 20 height 40
click at [75, 174] on button "button" at bounding box center [73, 170] width 9 height 9
click at [802, 171] on button "button" at bounding box center [796, 171] width 23 height 22
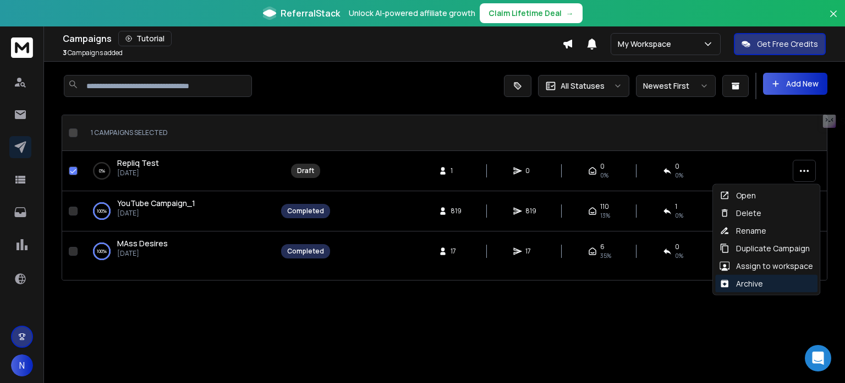
click at [762, 279] on div "Archive" at bounding box center [741, 283] width 43 height 11
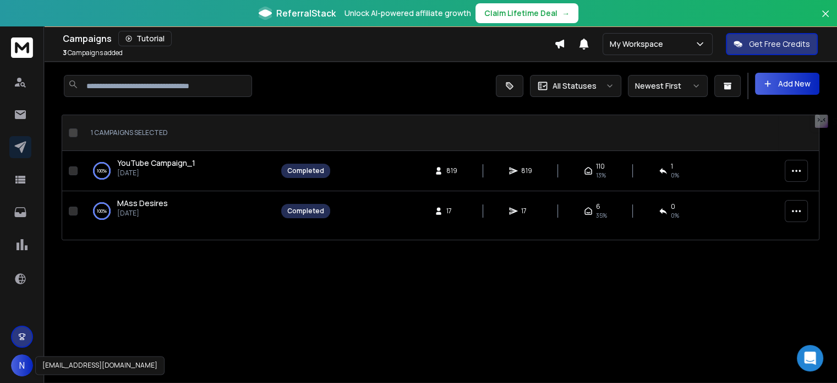
click at [21, 365] on span "N" at bounding box center [22, 365] width 22 height 22
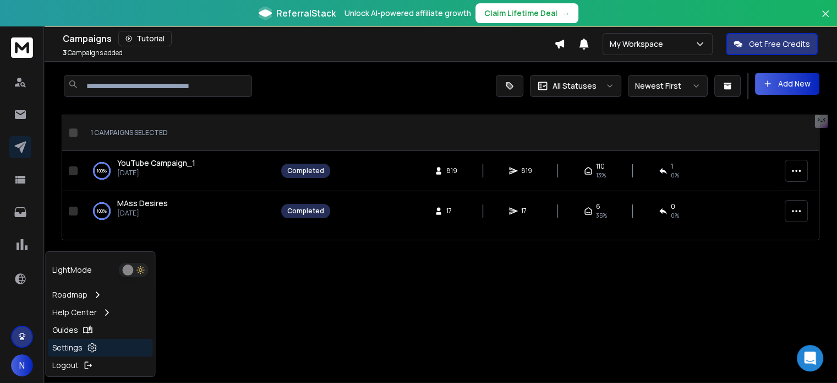
click at [81, 350] on p "Settings" at bounding box center [67, 347] width 30 height 11
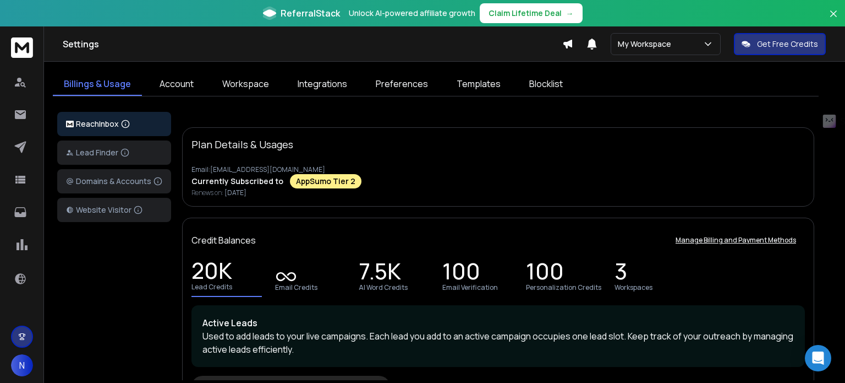
click at [333, 76] on link "Integrations" at bounding box center [323, 84] width 72 height 23
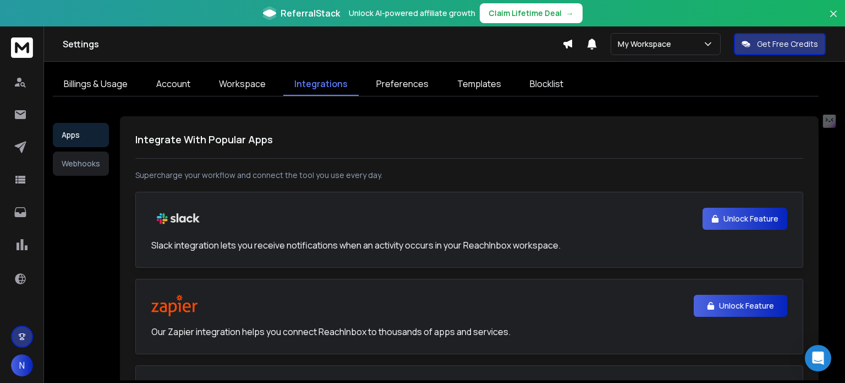
click at [383, 79] on link "Preferences" at bounding box center [402, 84] width 74 height 23
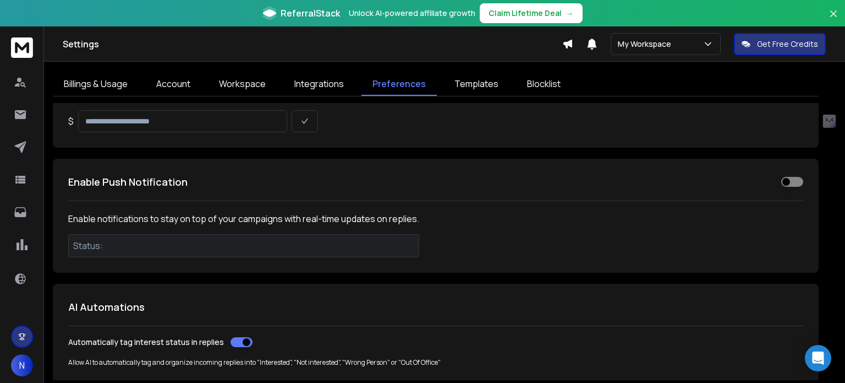
scroll to position [110, 0]
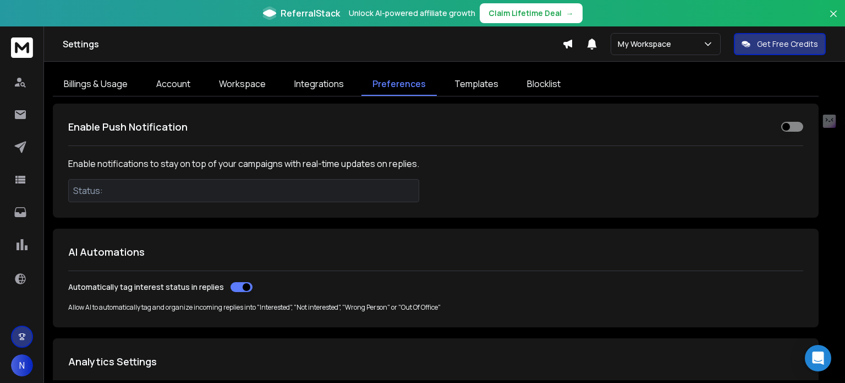
click at [392, 186] on div "Status:" at bounding box center [243, 190] width 351 height 23
click at [133, 189] on div "Status:" at bounding box center [243, 190] width 351 height 23
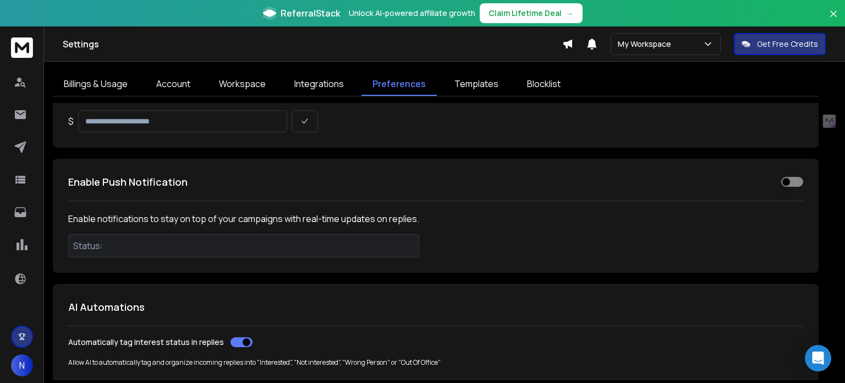
click at [107, 243] on div "Status:" at bounding box center [243, 245] width 351 height 23
click at [91, 248] on h3 "Status:" at bounding box center [88, 245] width 30 height 13
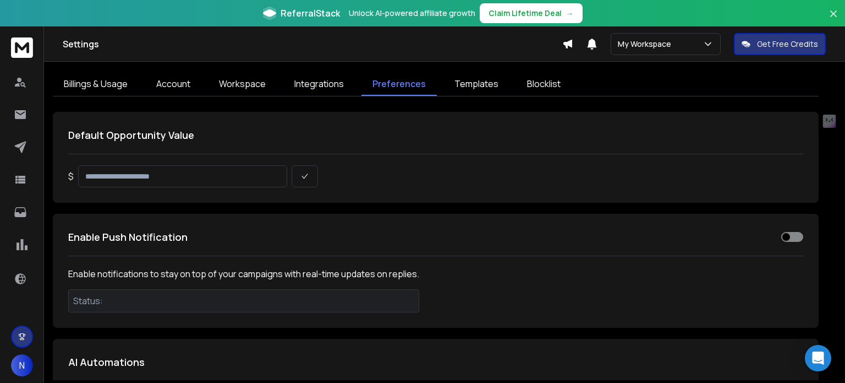
click at [86, 298] on h3 "Status:" at bounding box center [88, 300] width 30 height 13
click at [484, 81] on link "Templates" at bounding box center [477, 84] width 66 height 23
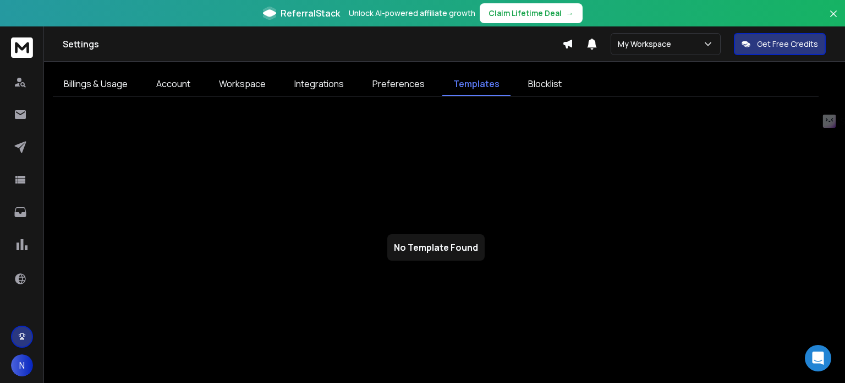
click at [114, 89] on link "Billings & Usage" at bounding box center [96, 84] width 86 height 23
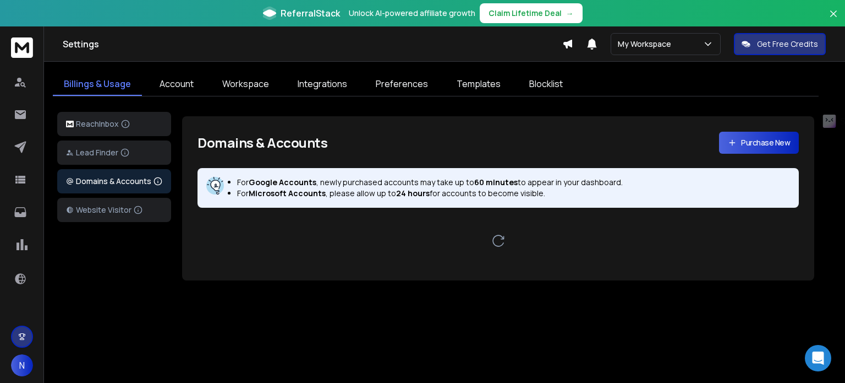
click at [108, 182] on button "Domains & Accounts" at bounding box center [114, 181] width 114 height 24
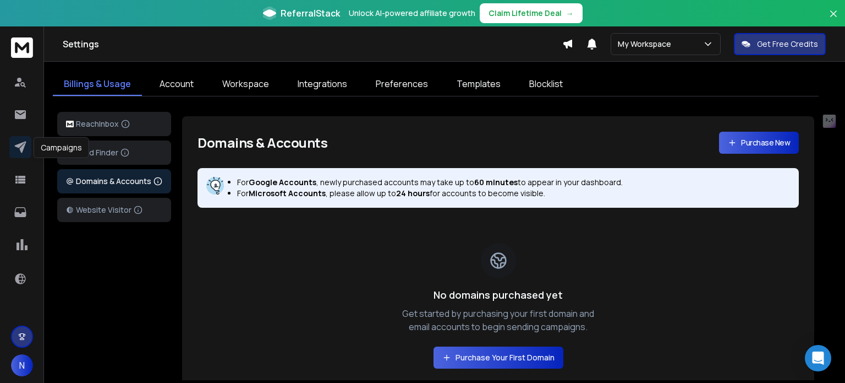
click at [17, 137] on link at bounding box center [20, 147] width 22 height 22
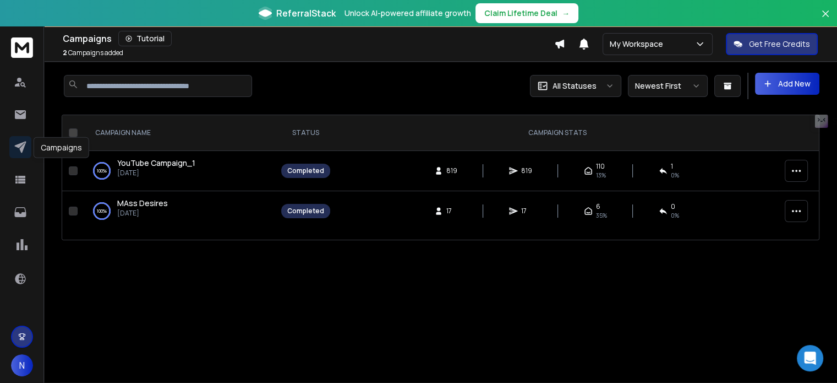
click at [159, 160] on span "YouTube Campaign_1" at bounding box center [156, 162] width 78 height 10
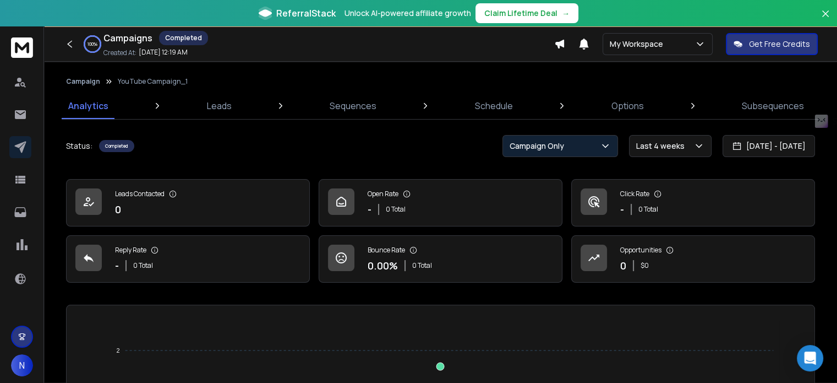
click at [537, 143] on div "Campaign Only" at bounding box center [560, 145] width 101 height 11
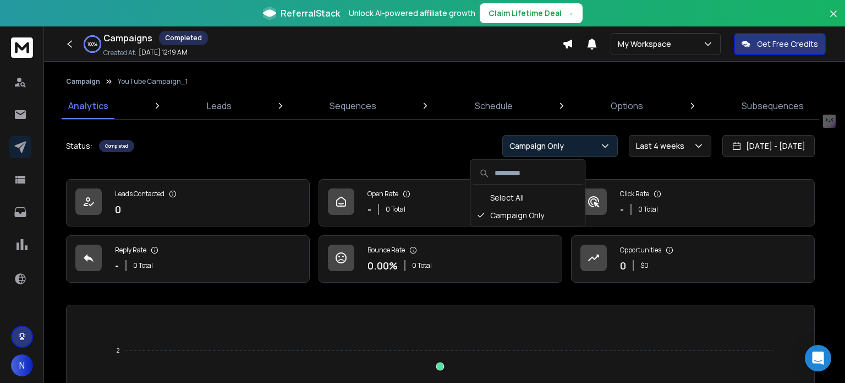
click at [537, 144] on div "Campaign Only" at bounding box center [560, 145] width 101 height 11
click at [427, 146] on div "Status: Completed Campaign Only Last 4 weeks [DATE] - [DATE]" at bounding box center [440, 146] width 749 height 22
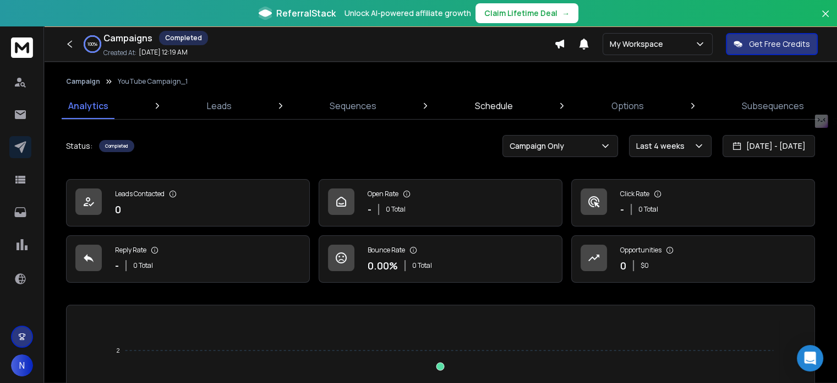
click at [488, 105] on p "Schedule" at bounding box center [494, 105] width 38 height 13
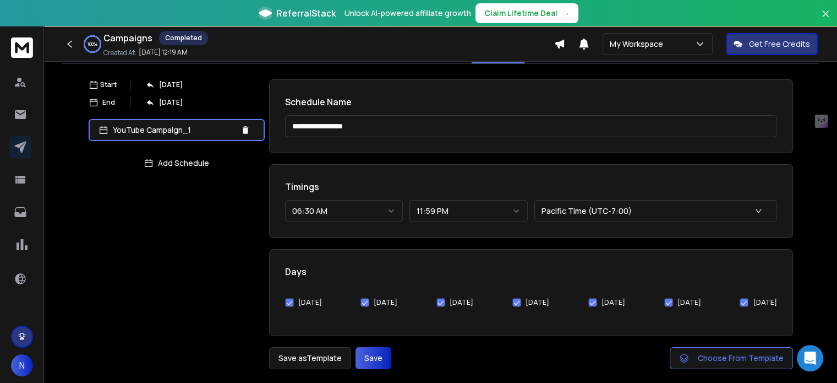
scroll to position [56, 0]
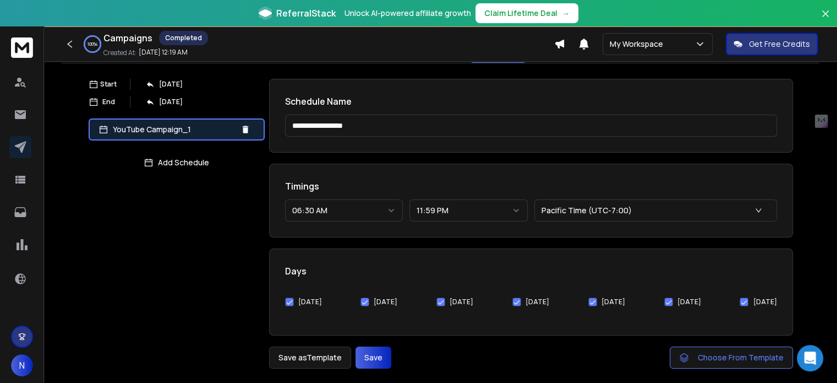
click at [172, 135] on div "YouTube Campaign_1" at bounding box center [177, 129] width 176 height 22
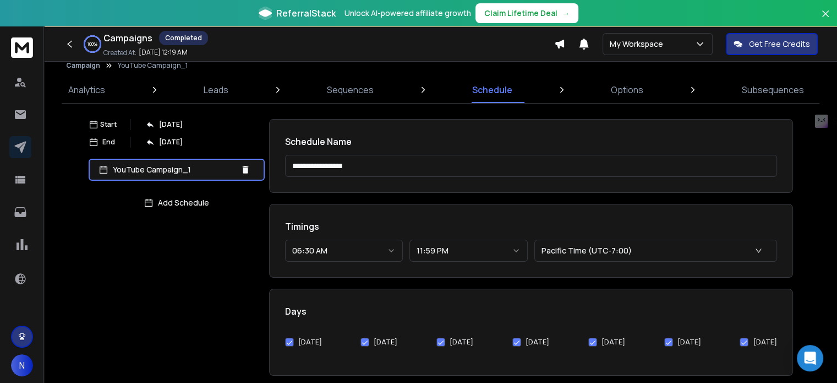
scroll to position [0, 0]
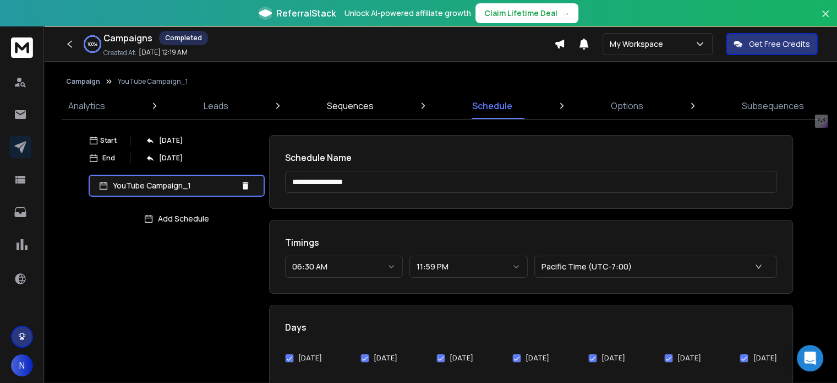
click at [359, 105] on p "Sequences" at bounding box center [350, 105] width 47 height 13
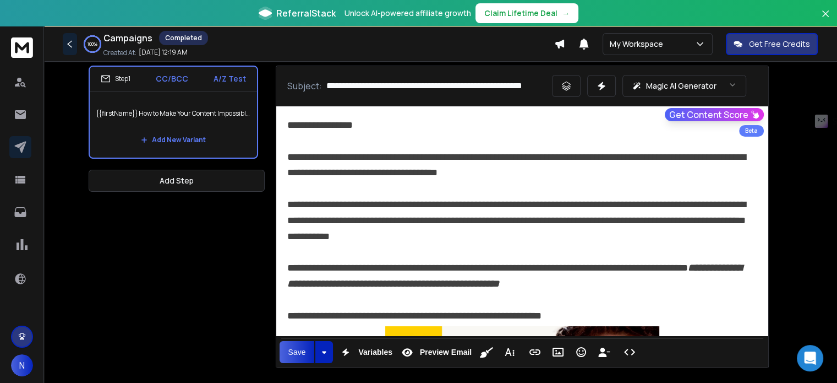
click at [75, 45] on button at bounding box center [70, 44] width 14 height 22
